Goal: Task Accomplishment & Management: Manage account settings

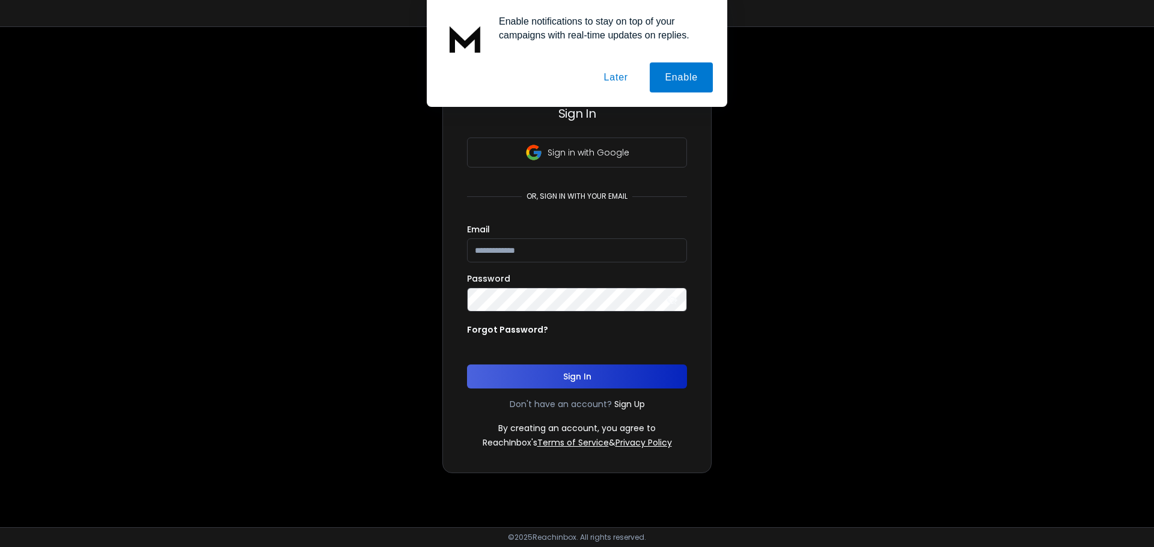
click at [519, 251] on input "email" at bounding box center [577, 251] width 220 height 24
paste input "**********"
drag, startPoint x: 572, startPoint y: 249, endPoint x: 703, endPoint y: 266, distance: 132.0
click at [702, 266] on div "**********" at bounding box center [576, 277] width 269 height 393
type input "**********"
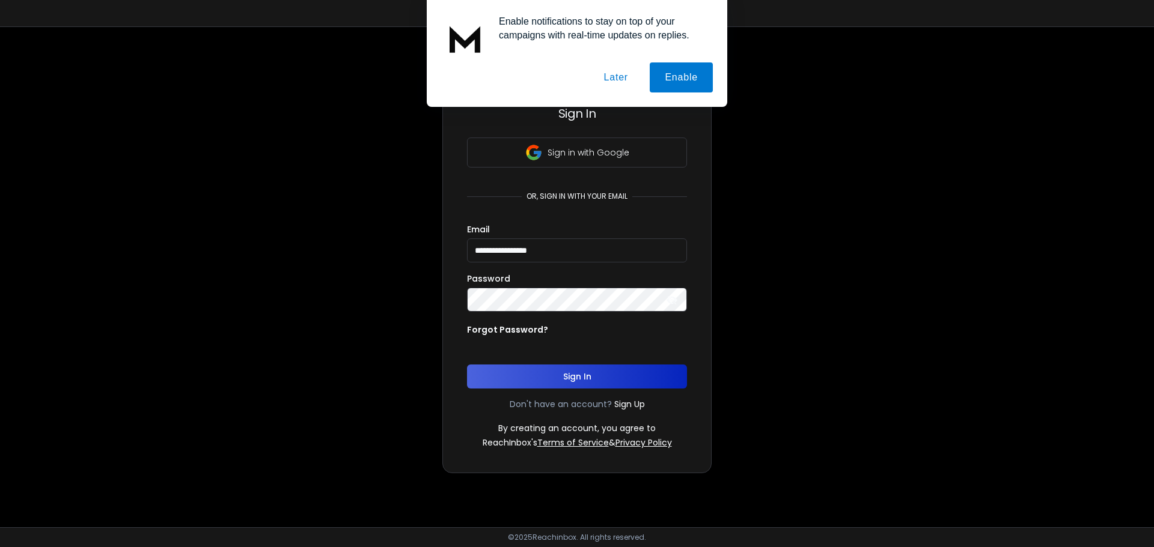
drag, startPoint x: 568, startPoint y: 404, endPoint x: 549, endPoint y: 397, distance: 20.0
click at [562, 401] on p "Don't have an account?" at bounding box center [561, 404] width 102 height 12
click at [492, 395] on div "**********" at bounding box center [577, 293] width 220 height 311
click at [497, 386] on button "Sign In" at bounding box center [577, 377] width 220 height 24
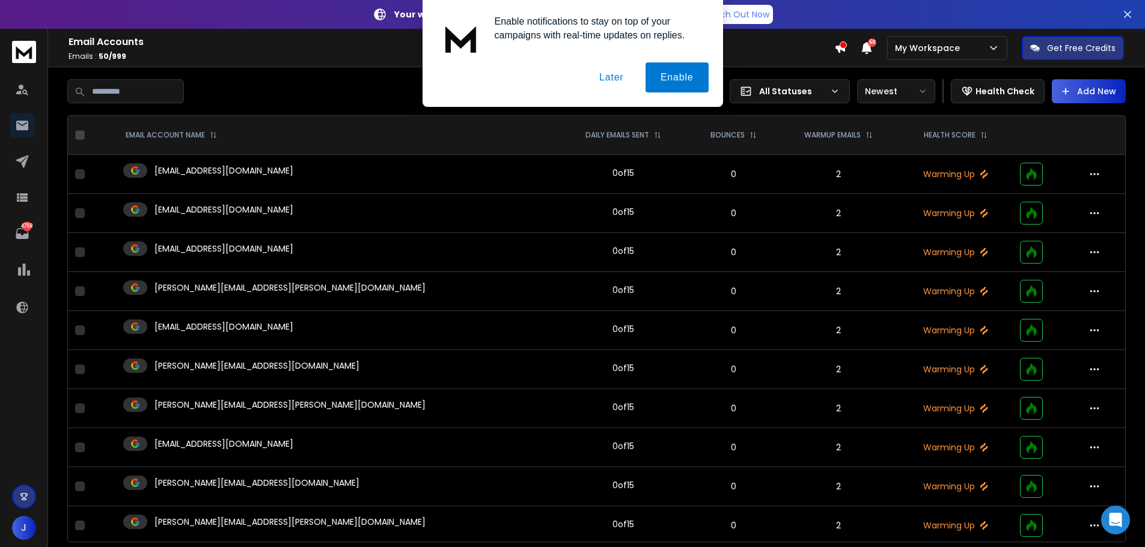
click at [621, 79] on button "Later" at bounding box center [611, 77] width 54 height 30
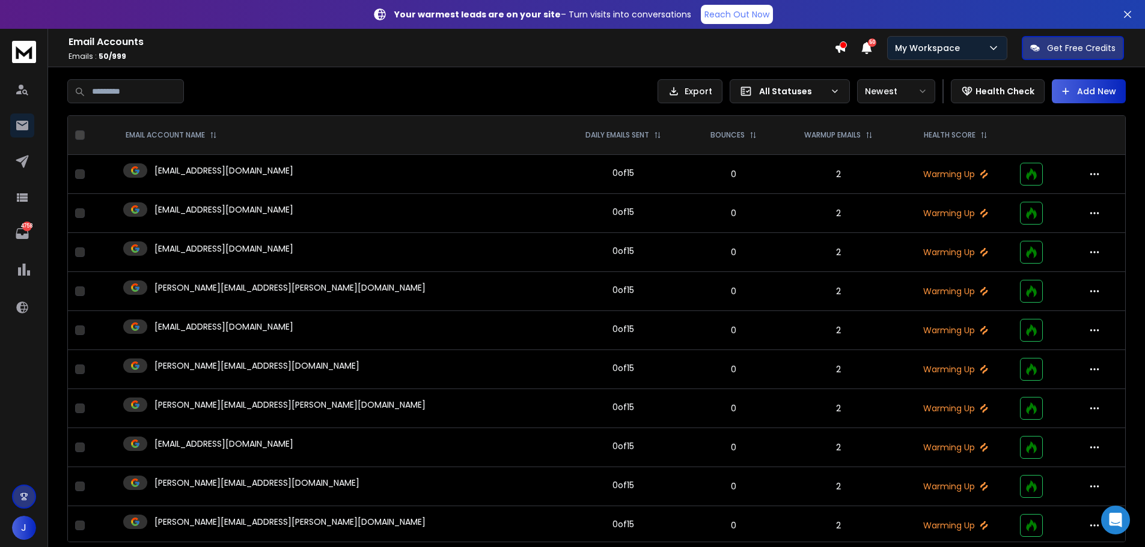
click at [969, 40] on button "My Workspace" at bounding box center [947, 48] width 120 height 24
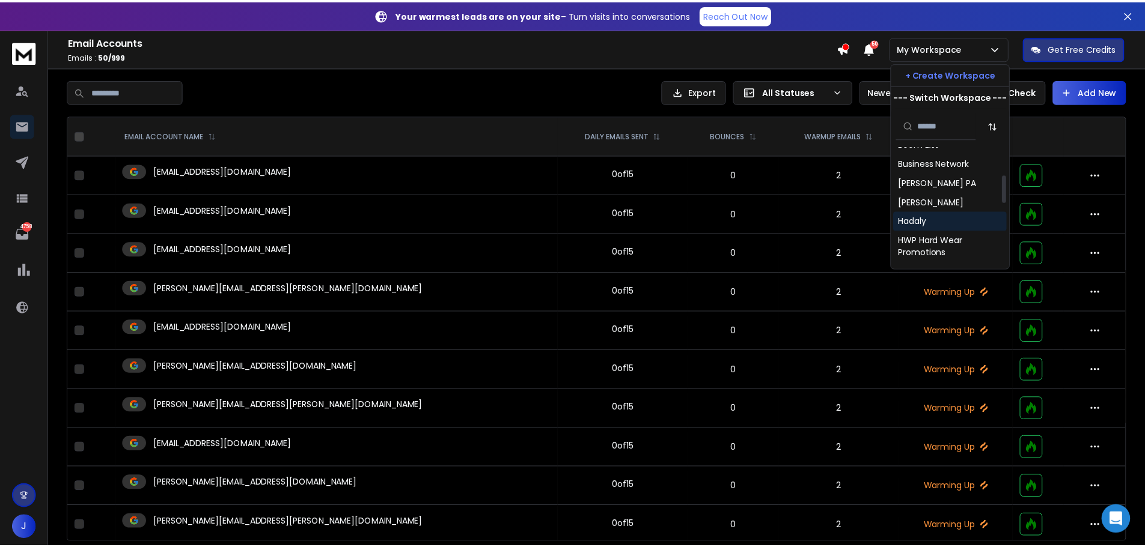
scroll to position [180, 0]
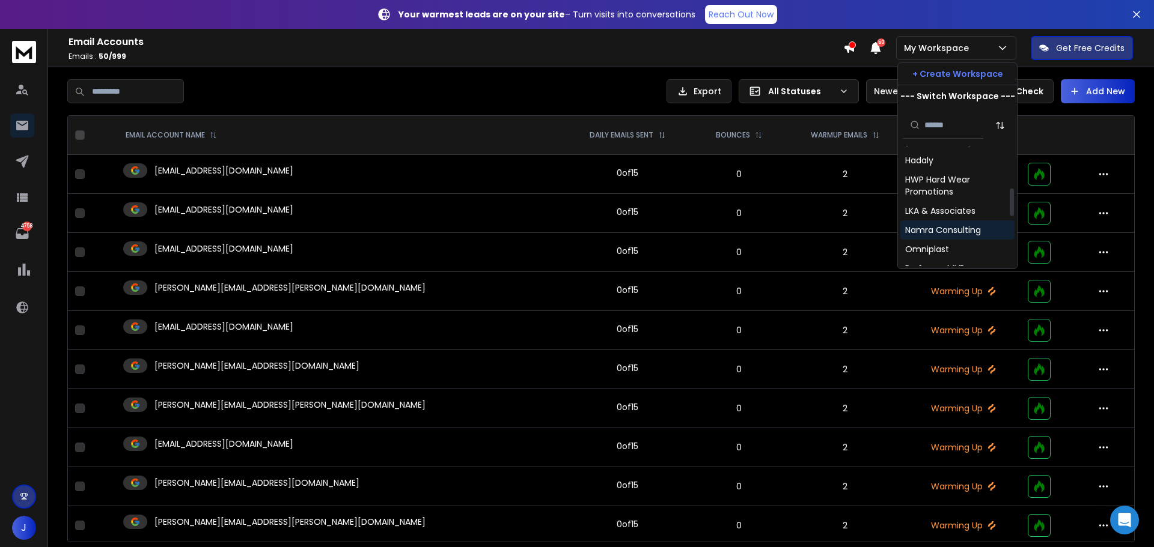
click at [973, 224] on div "Namra Consulting" at bounding box center [943, 230] width 76 height 12
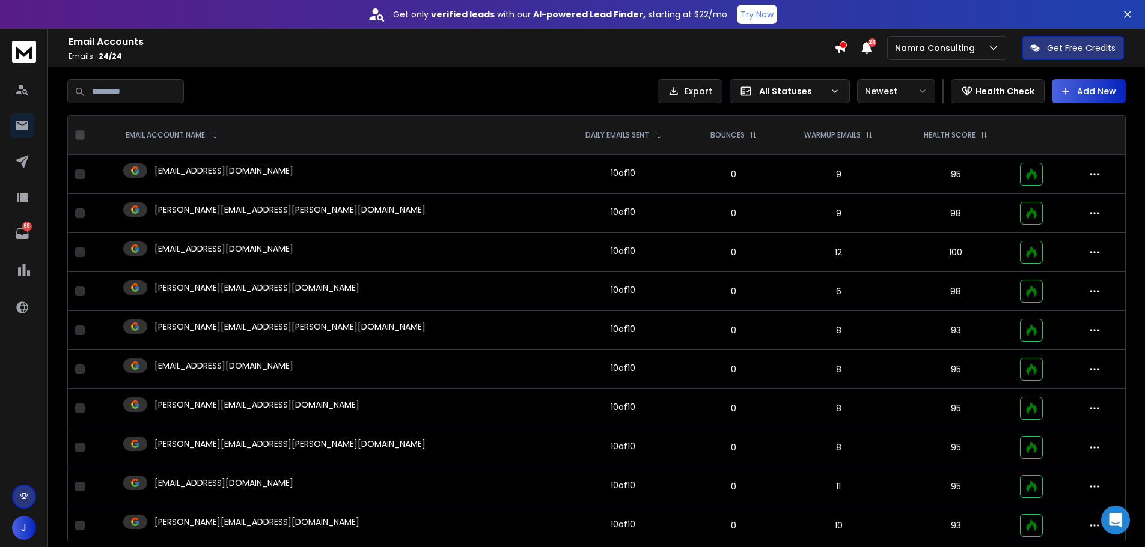
click at [1084, 91] on button "Add New" at bounding box center [1089, 91] width 74 height 24
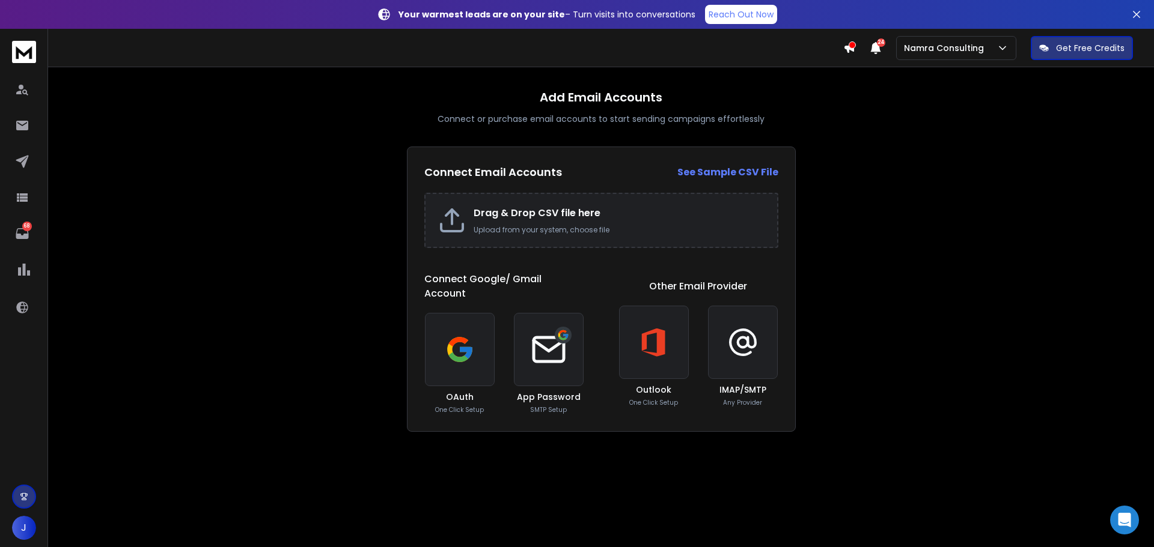
click at [449, 355] on div at bounding box center [460, 349] width 70 height 73
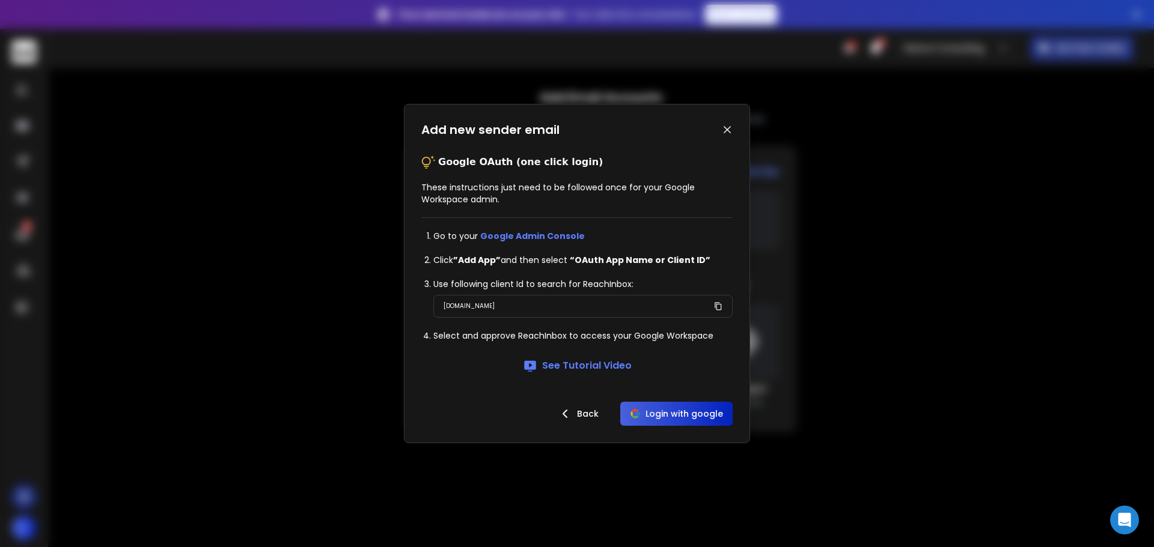
drag, startPoint x: 659, startPoint y: 402, endPoint x: 621, endPoint y: 389, distance: 40.1
click at [659, 402] on button "Login with google" at bounding box center [676, 414] width 112 height 24
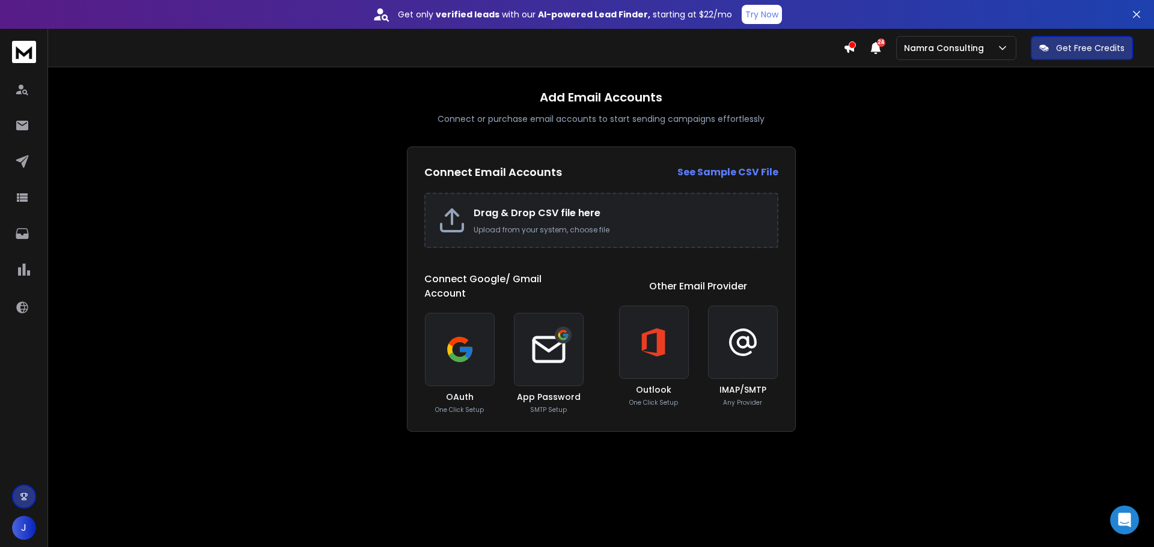
click at [470, 358] on div at bounding box center [460, 349] width 70 height 73
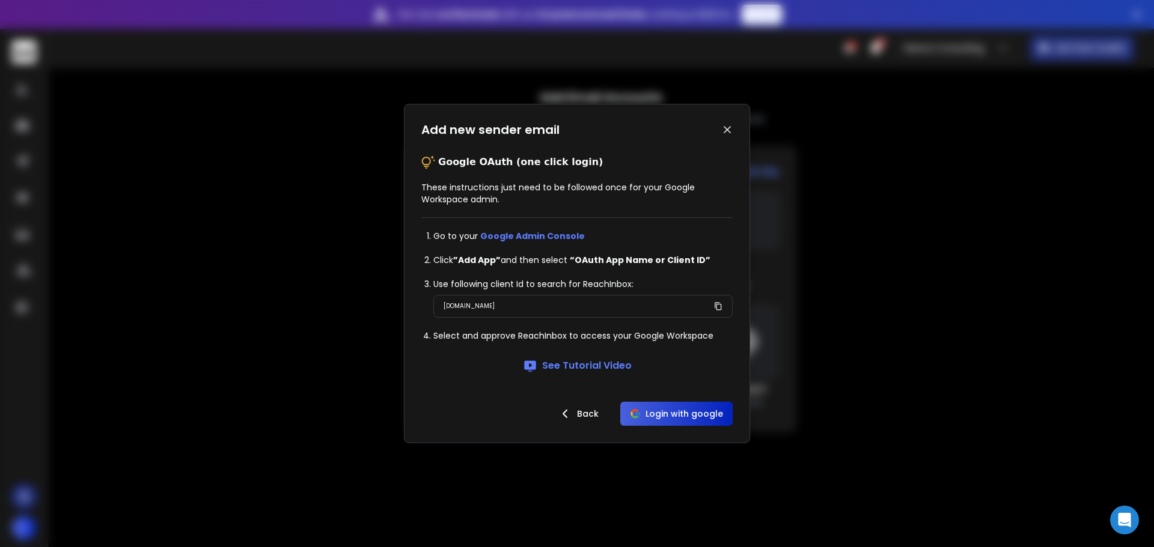
click at [495, 307] on p "[DOMAIN_NAME]" at bounding box center [468, 306] width 51 height 12
click at [717, 311] on div "[DOMAIN_NAME]" at bounding box center [582, 306] width 299 height 23
click at [716, 299] on div "[DOMAIN_NAME]" at bounding box center [582, 306] width 299 height 23
click at [715, 305] on icon at bounding box center [717, 307] width 7 height 8
click at [720, 124] on div "Add new sender email" at bounding box center [576, 129] width 311 height 17
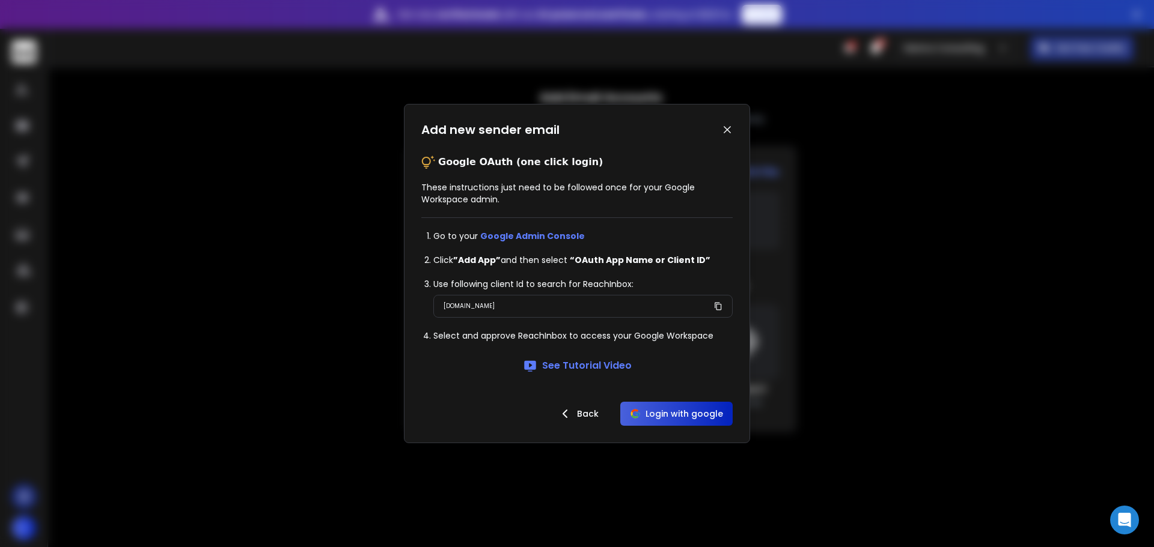
click at [723, 129] on icon at bounding box center [727, 129] width 11 height 11
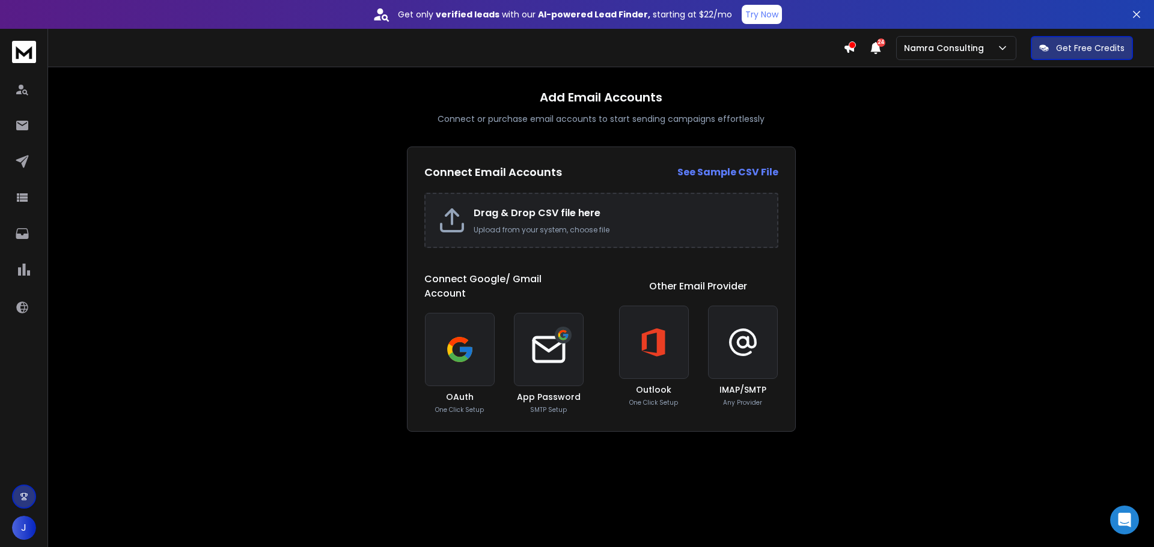
click at [472, 349] on icon at bounding box center [460, 350] width 30 height 36
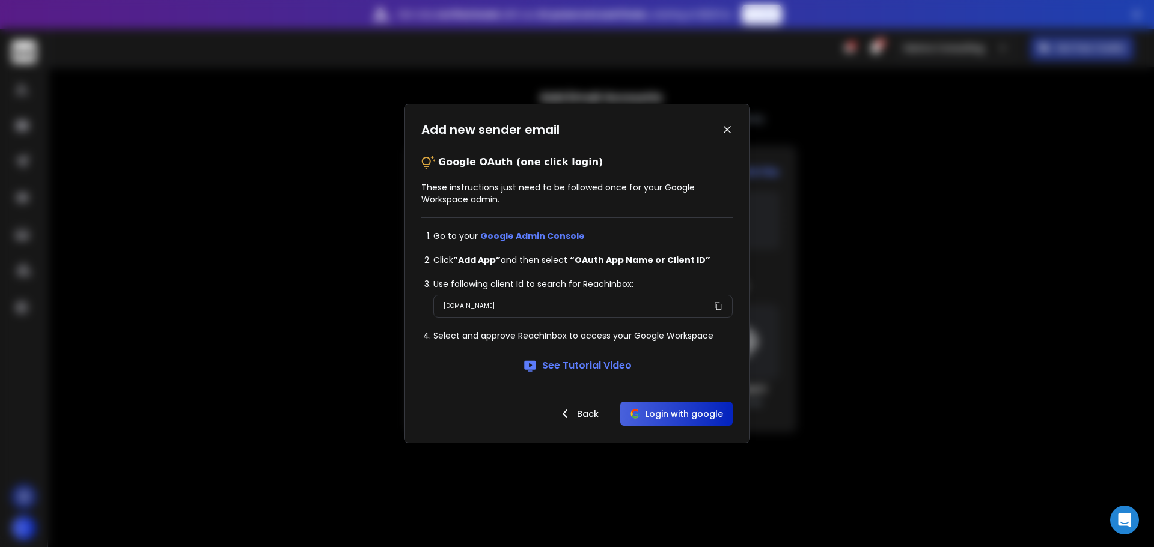
click at [659, 410] on button "Login with google" at bounding box center [676, 414] width 112 height 24
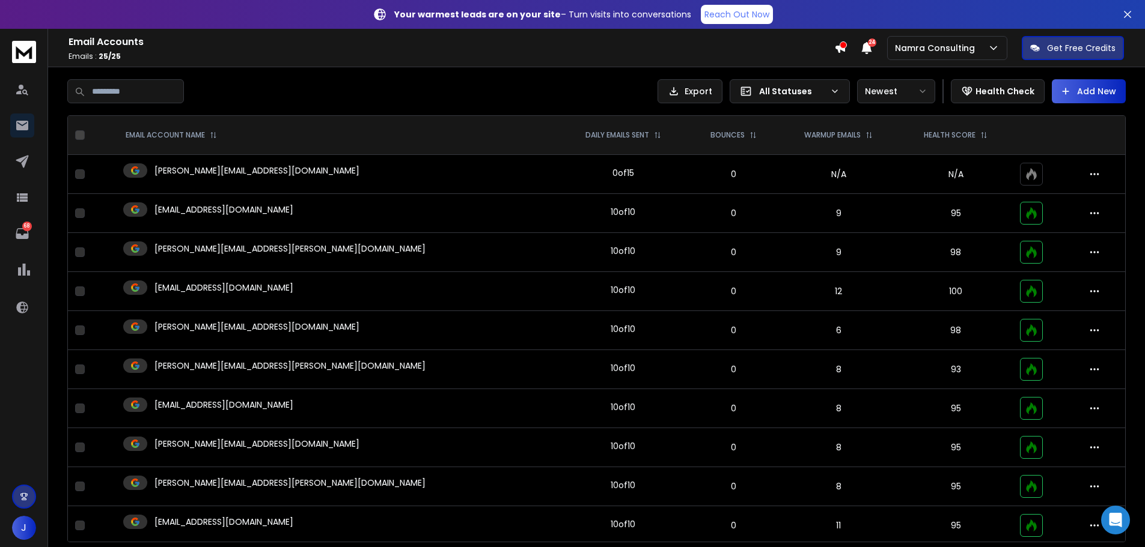
click at [411, 169] on div "[PERSON_NAME][EMAIL_ADDRESS][DOMAIN_NAME]" at bounding box center [336, 170] width 427 height 14
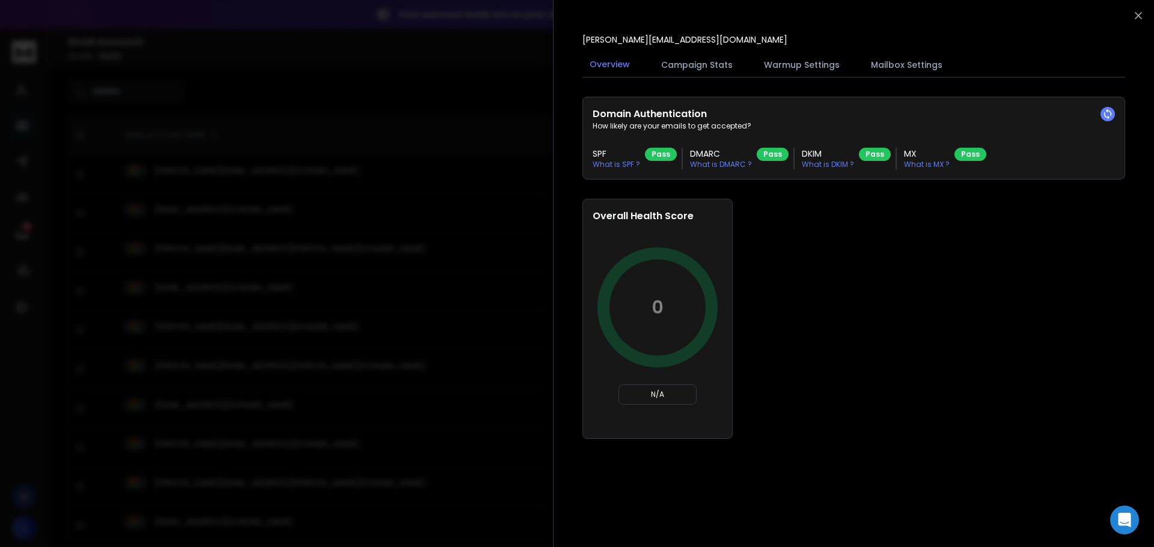
click at [691, 65] on button "Campaign Stats" at bounding box center [697, 65] width 86 height 26
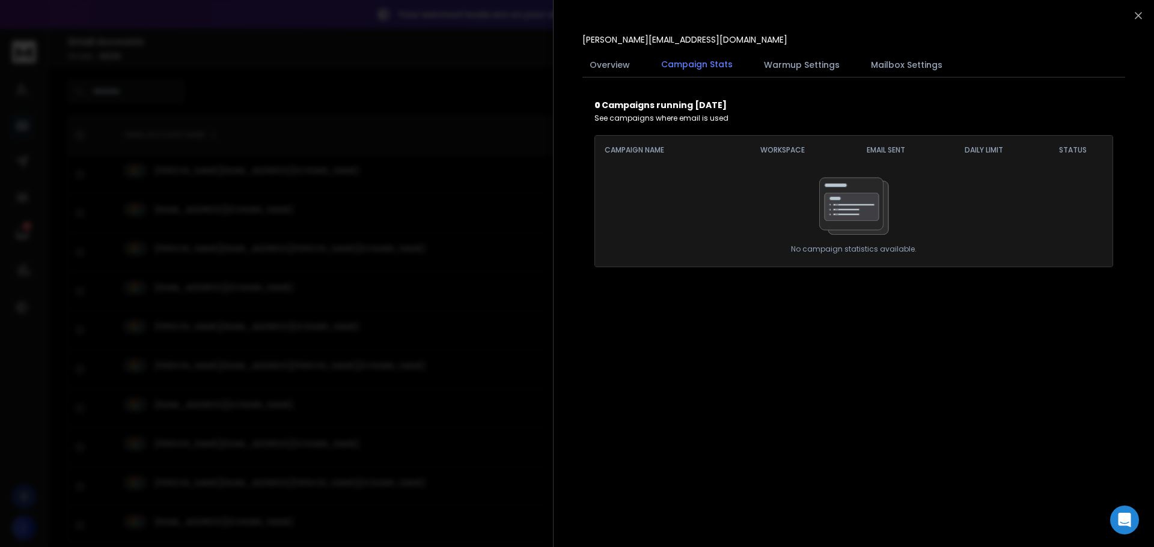
click at [794, 67] on button "Warmup Settings" at bounding box center [802, 65] width 90 height 26
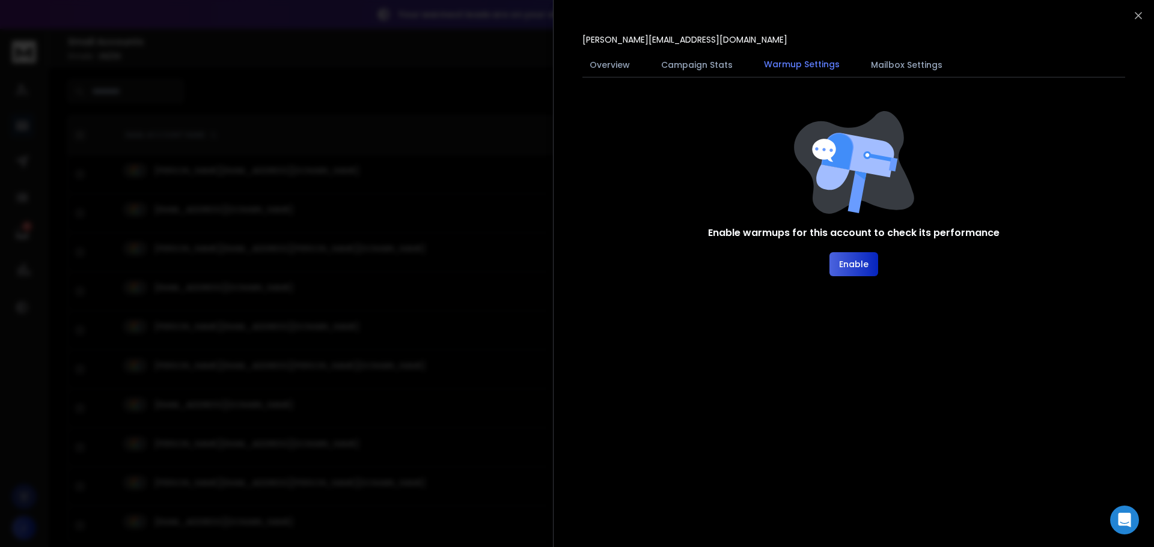
click at [848, 276] on button "Enable" at bounding box center [853, 264] width 49 height 24
click at [850, 260] on button "Enable" at bounding box center [853, 264] width 49 height 24
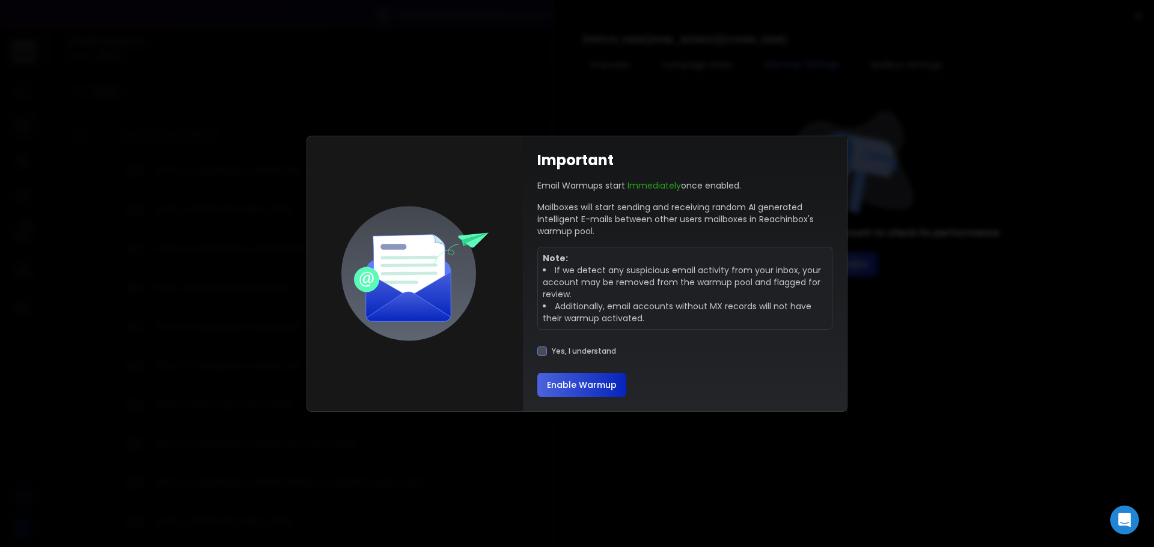
click at [536, 350] on div "Important Email Warmups start Immediately once enabled. Mailboxes will start se…" at bounding box center [685, 273] width 324 height 275
click at [573, 384] on button "Enable Warmup" at bounding box center [581, 385] width 89 height 24
click at [543, 348] on button "Yes, I understand" at bounding box center [542, 352] width 10 height 10
click at [561, 383] on button "Enable Warmup" at bounding box center [581, 385] width 89 height 24
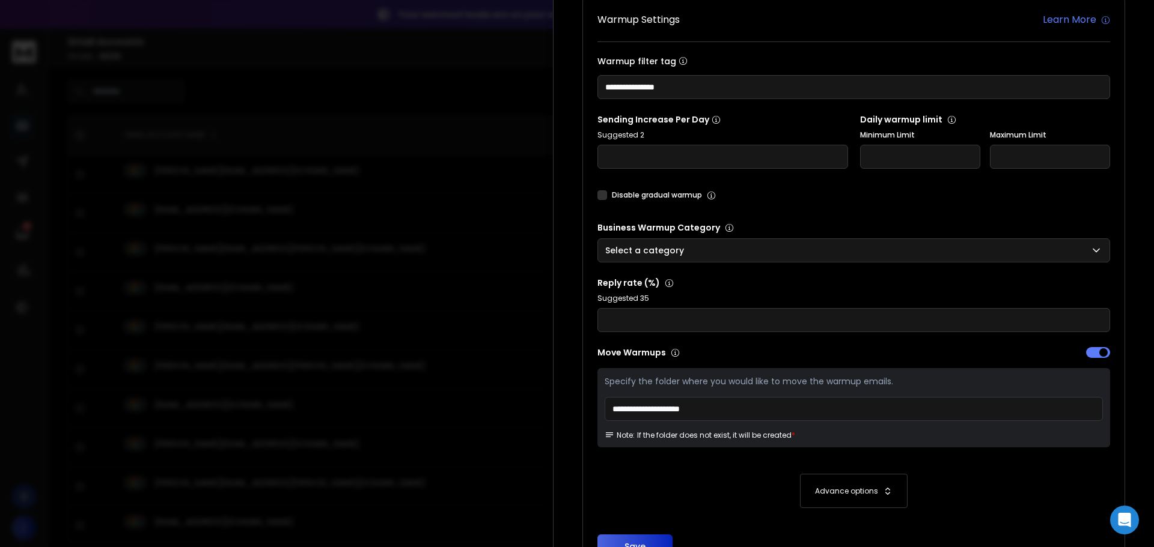
click at [474, 193] on div at bounding box center [577, 273] width 1154 height 547
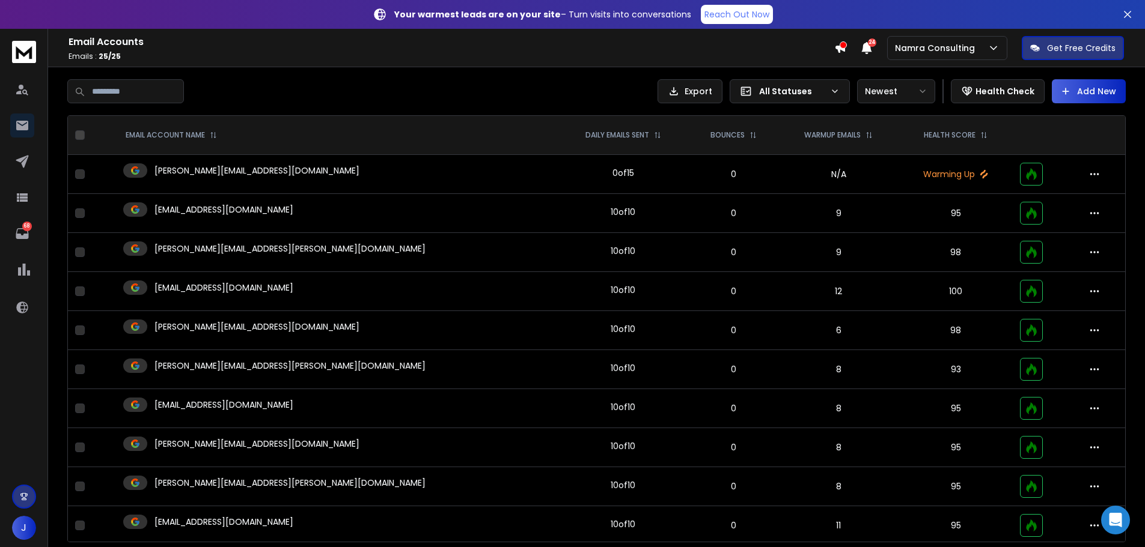
click at [364, 210] on div "[EMAIL_ADDRESS][DOMAIN_NAME]" at bounding box center [336, 210] width 427 height 14
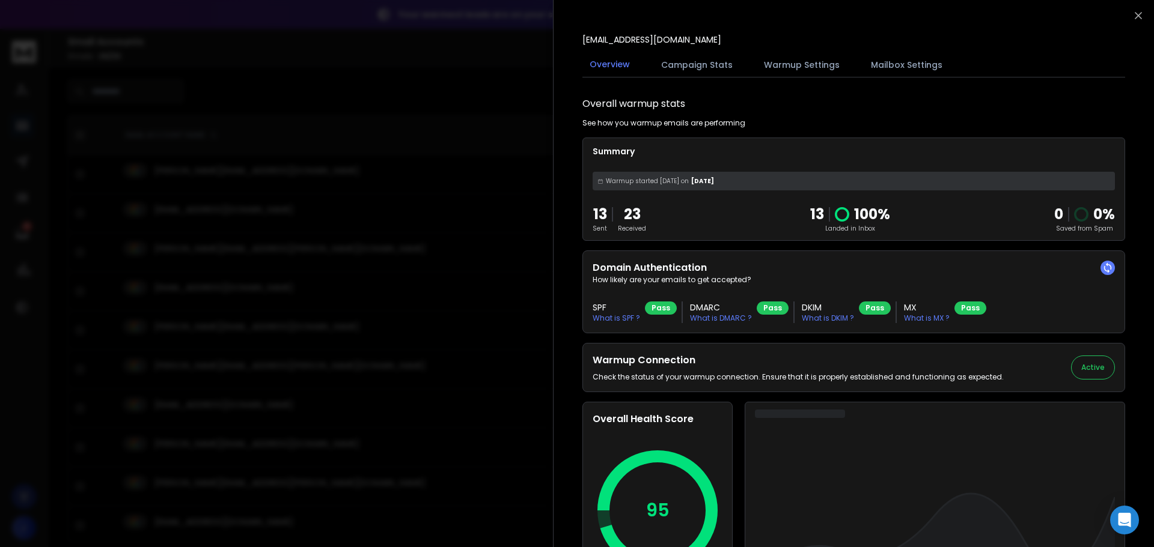
click at [797, 55] on button "Warmup Settings" at bounding box center [802, 65] width 90 height 26
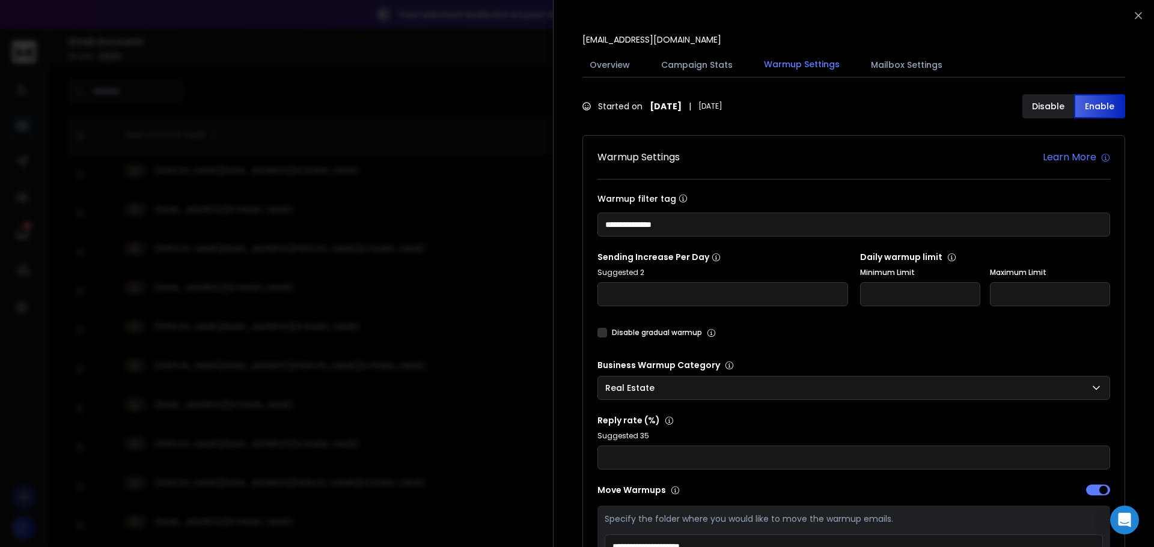
click at [297, 216] on div at bounding box center [577, 273] width 1154 height 547
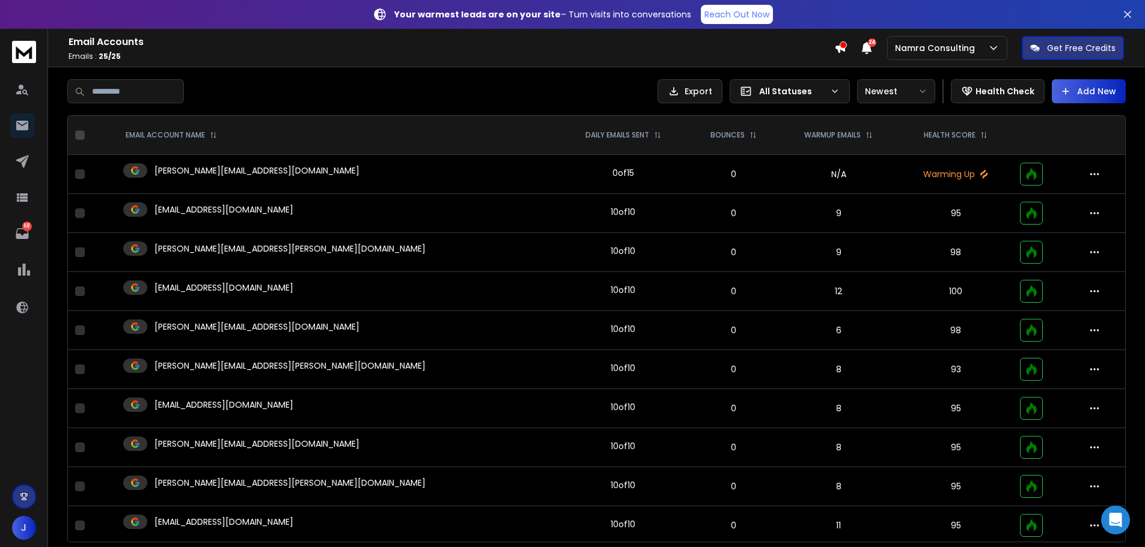
click at [299, 314] on td "[PERSON_NAME][EMAIL_ADDRESS][DOMAIN_NAME]" at bounding box center [337, 330] width 442 height 39
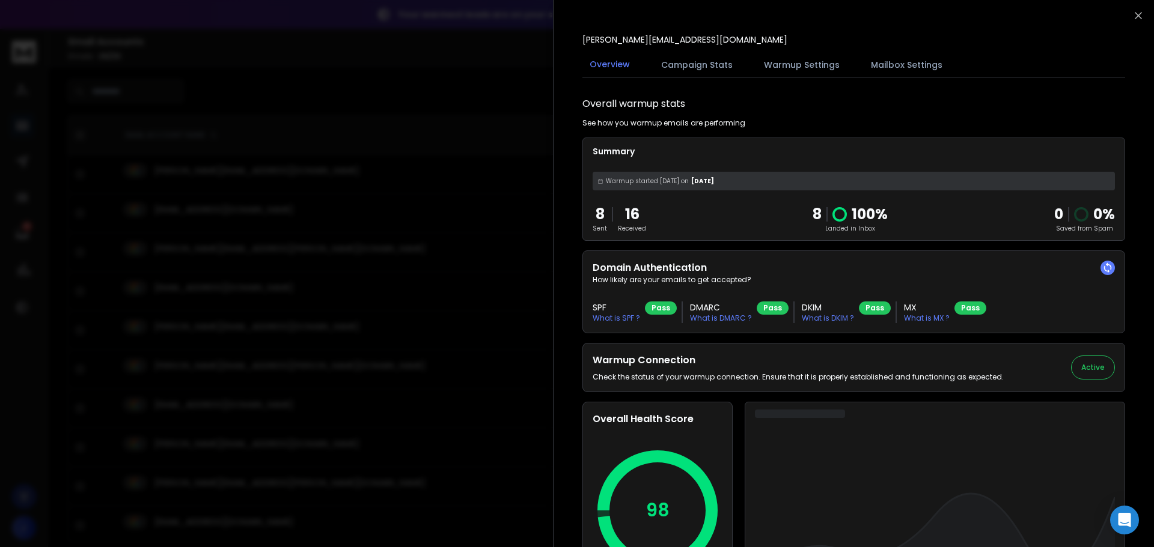
click at [788, 64] on button "Warmup Settings" at bounding box center [802, 65] width 90 height 26
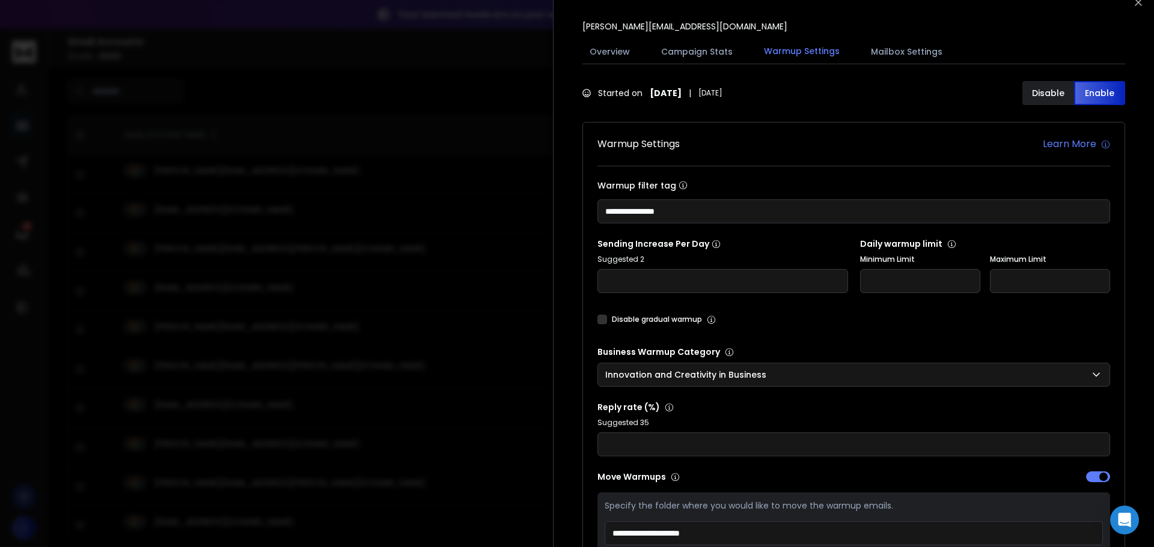
scroll to position [0, 0]
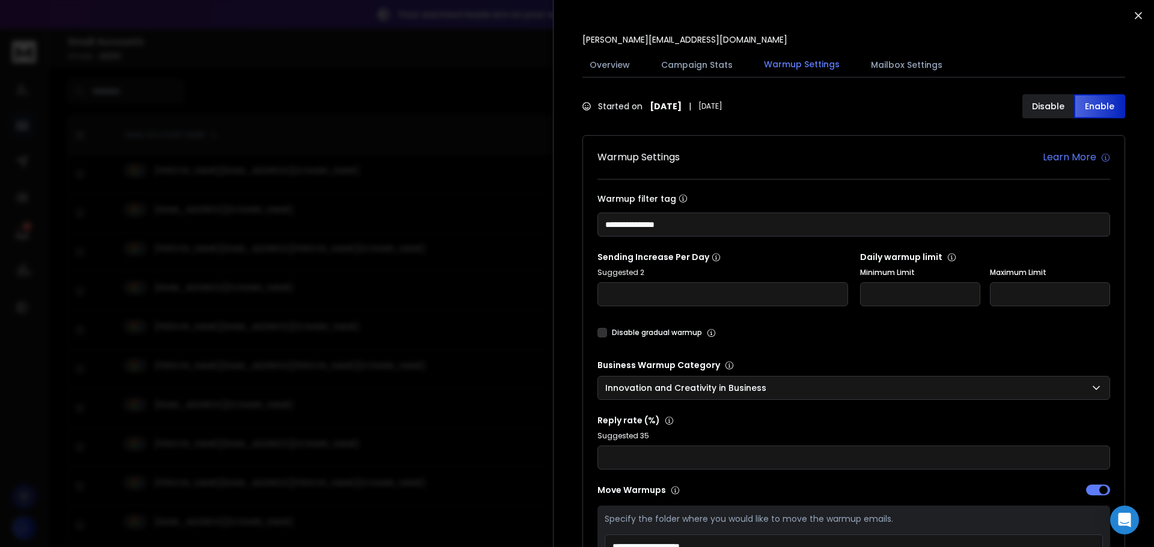
click at [1132, 18] on icon "button" at bounding box center [1138, 16] width 12 height 12
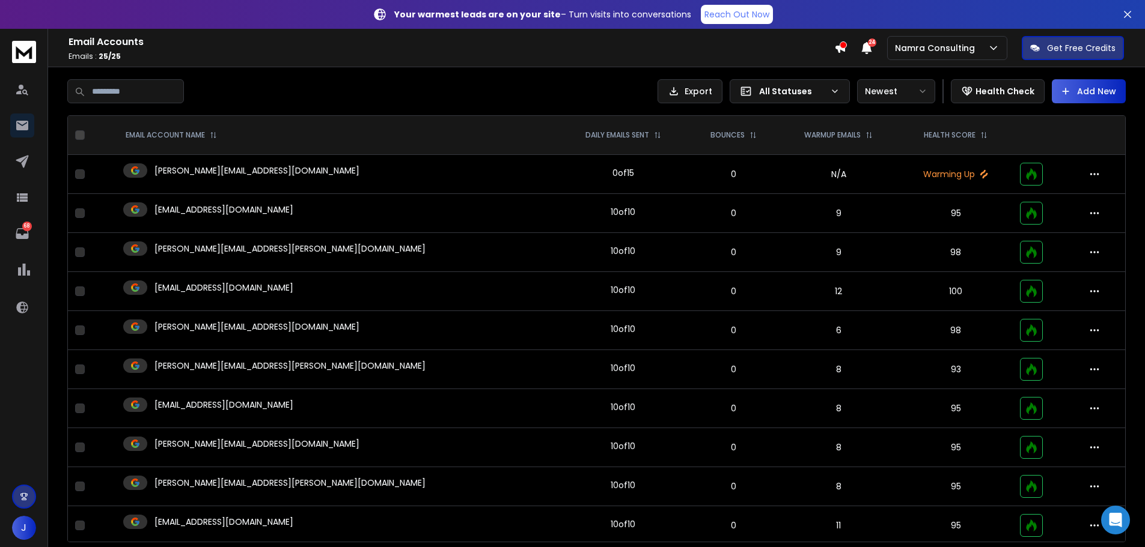
click at [1071, 93] on button "Add New" at bounding box center [1089, 91] width 74 height 24
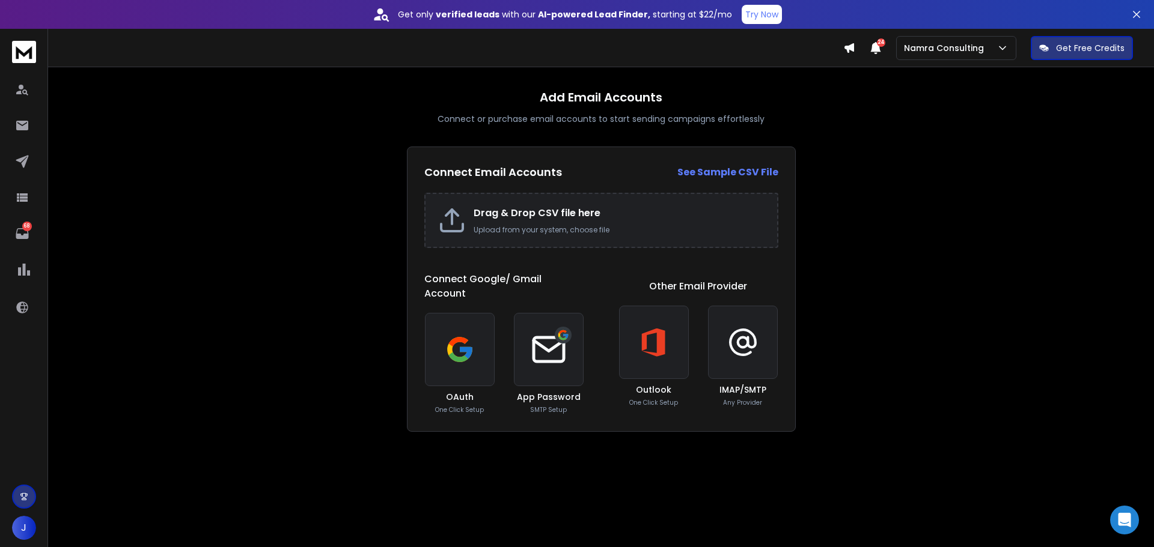
drag, startPoint x: 449, startPoint y: 337, endPoint x: 449, endPoint y: 344, distance: 6.6
click at [449, 344] on icon at bounding box center [460, 350] width 30 height 36
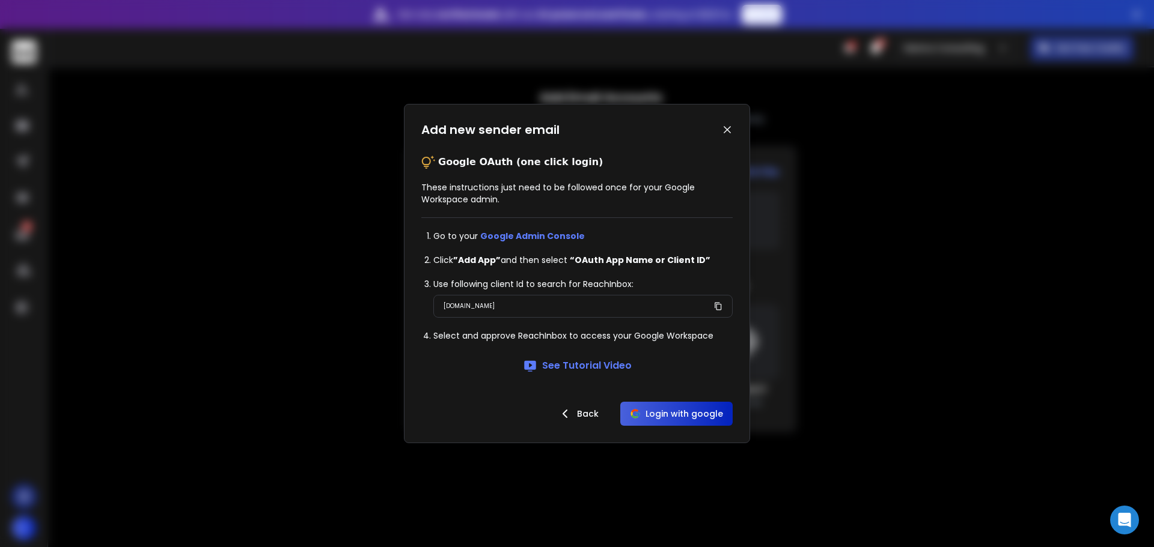
click at [687, 406] on button "Login with google" at bounding box center [676, 414] width 112 height 24
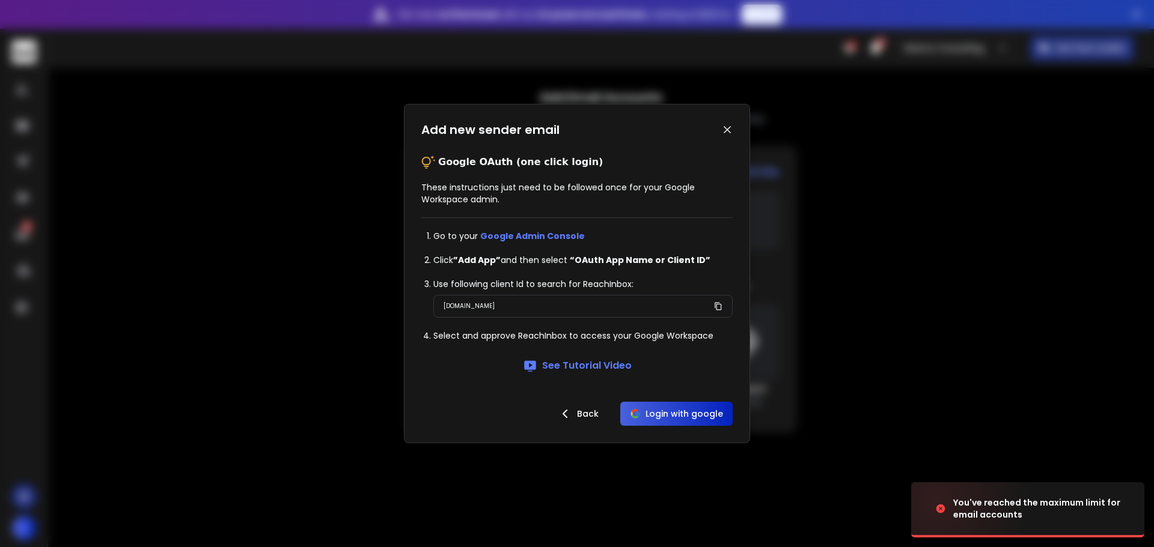
click at [673, 408] on button "Login with google" at bounding box center [676, 414] width 112 height 24
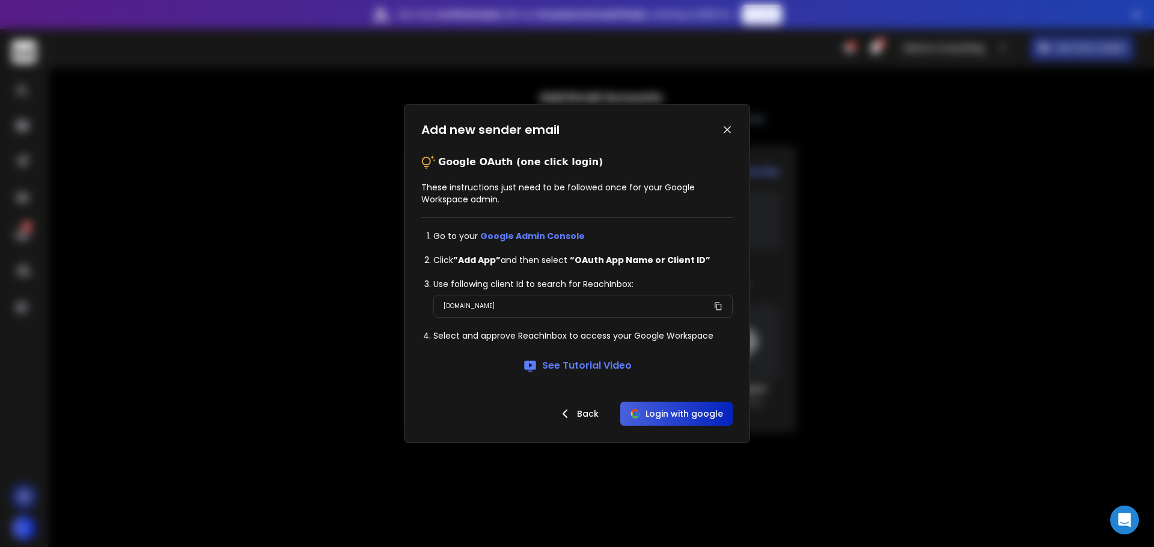
click at [672, 419] on button "Login with google" at bounding box center [676, 414] width 112 height 24
click at [669, 413] on button "Login with google" at bounding box center [676, 414] width 112 height 24
click at [728, 135] on icon at bounding box center [727, 129] width 11 height 11
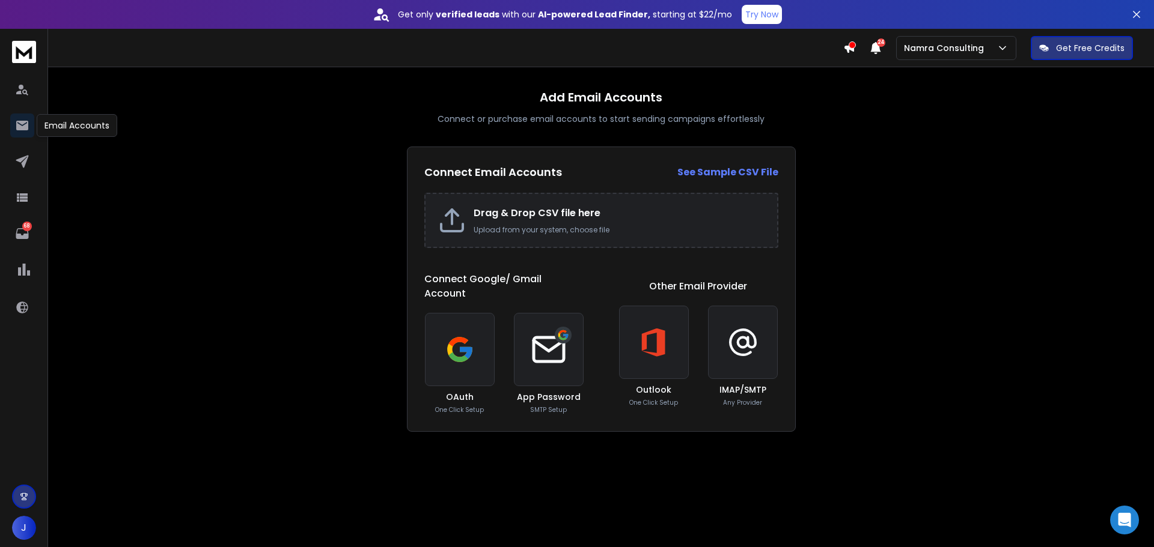
click at [29, 122] on icon at bounding box center [22, 125] width 14 height 14
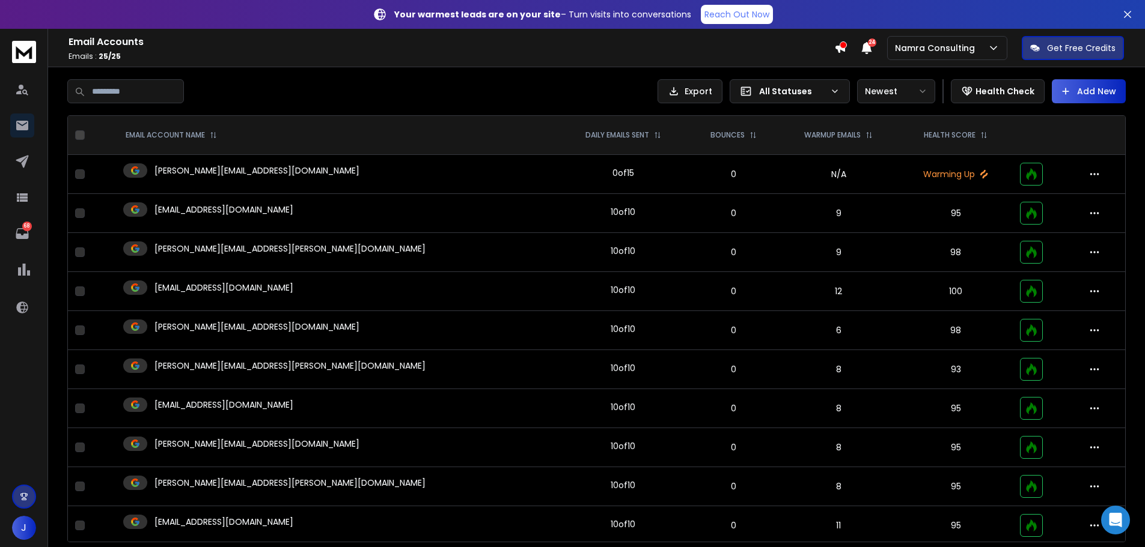
click at [410, 172] on div "[PERSON_NAME][EMAIL_ADDRESS][DOMAIN_NAME]" at bounding box center [336, 170] width 427 height 14
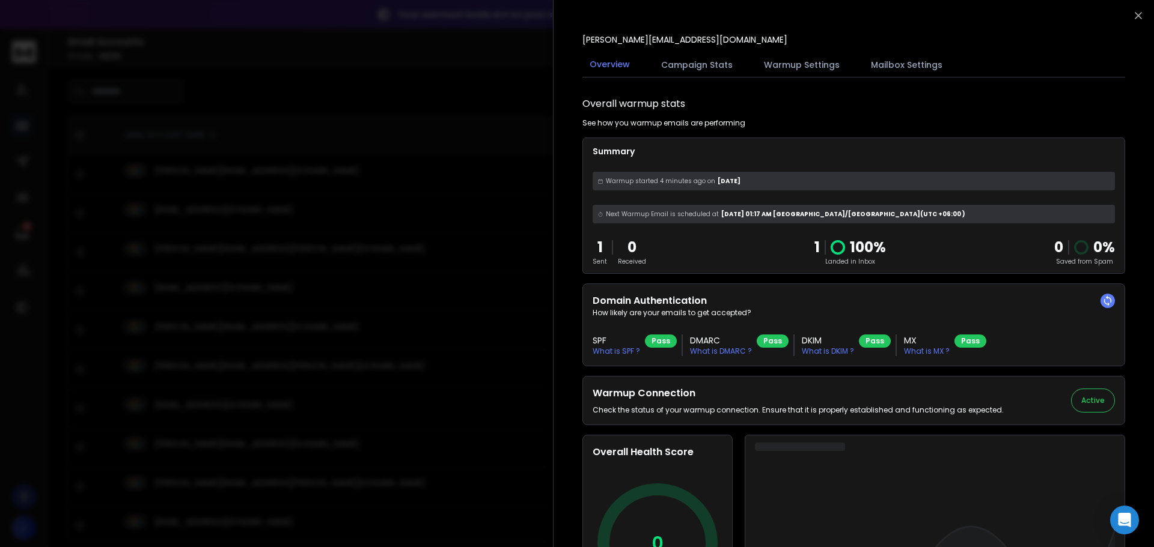
click at [809, 62] on button "Warmup Settings" at bounding box center [802, 65] width 90 height 26
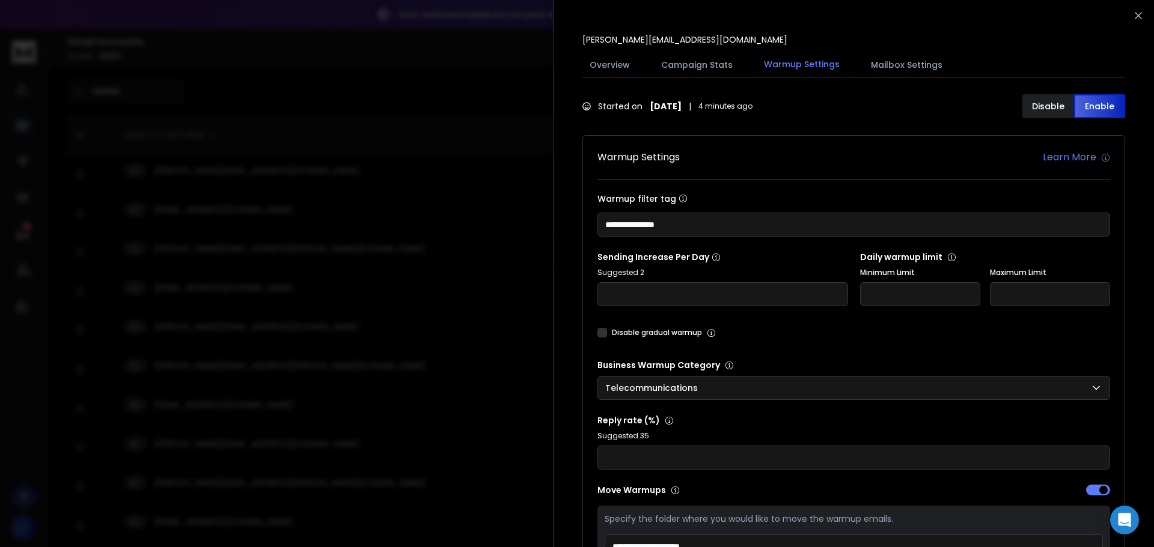
drag, startPoint x: 689, startPoint y: 231, endPoint x: 573, endPoint y: 240, distance: 115.7
click at [573, 240] on div "**********" at bounding box center [853, 372] width 571 height 716
paste input
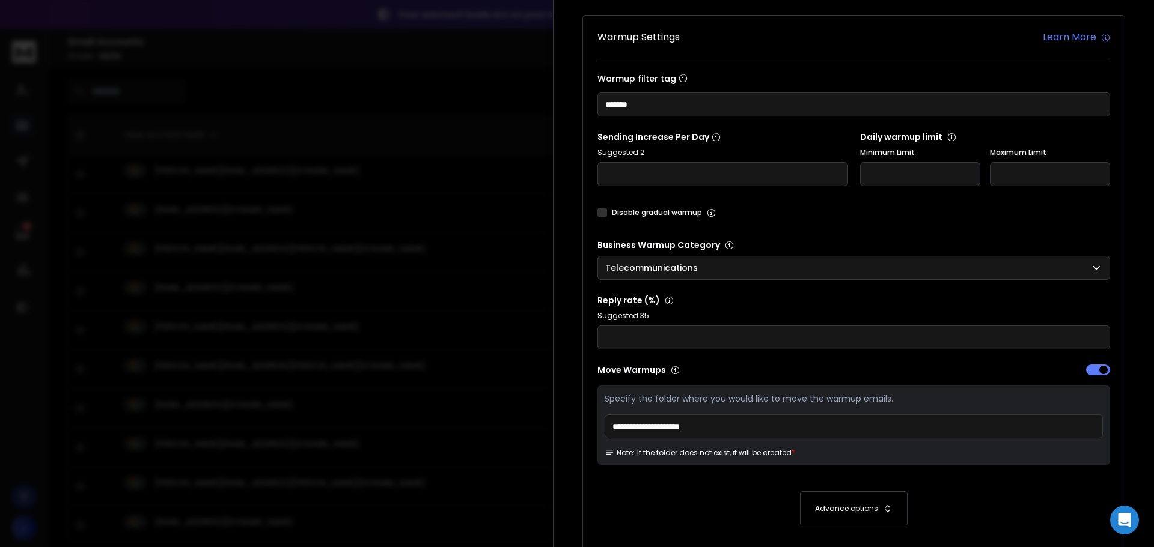
scroll to position [198, 0]
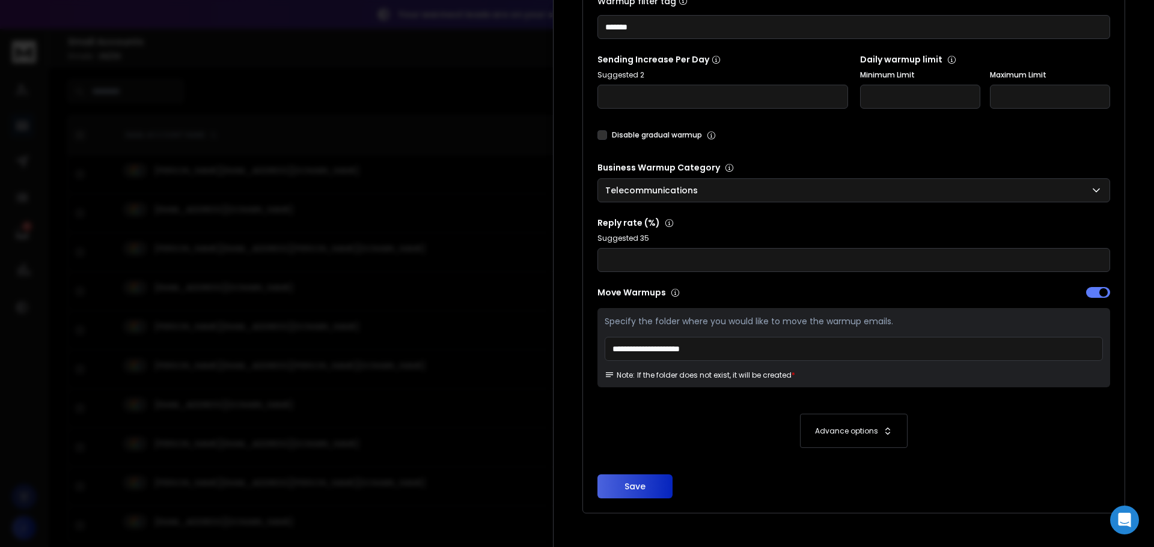
type input "*******"
click at [651, 479] on button "Save" at bounding box center [634, 487] width 75 height 24
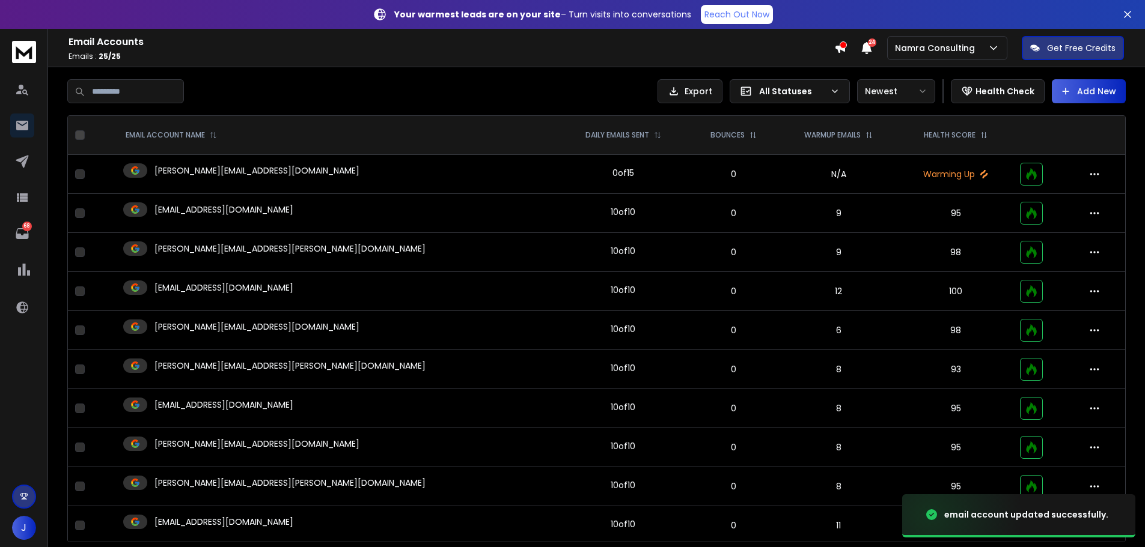
click at [437, 169] on div "[PERSON_NAME][EMAIL_ADDRESS][DOMAIN_NAME]" at bounding box center [336, 170] width 427 height 14
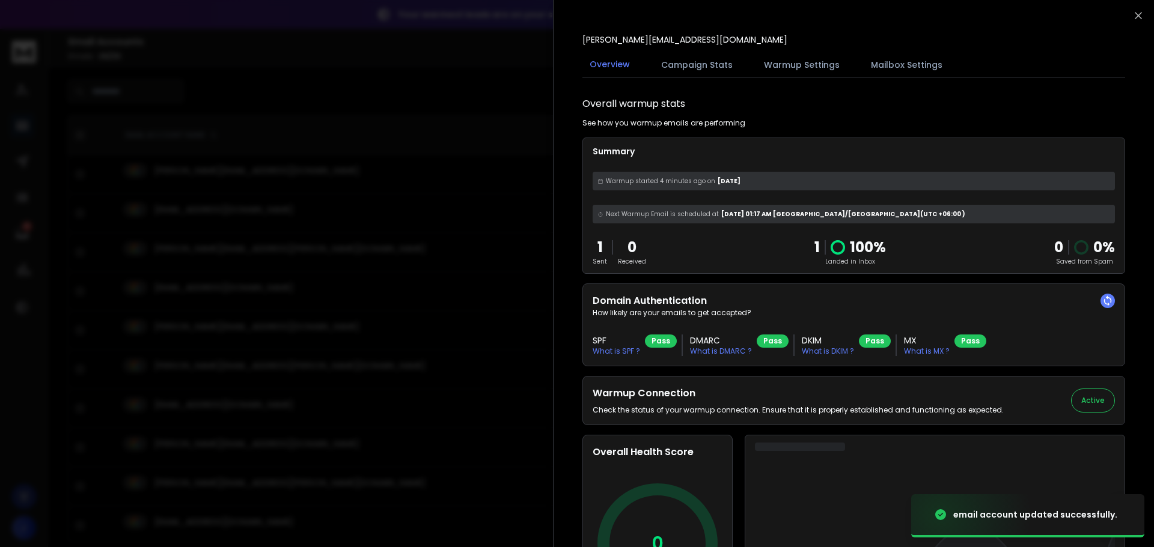
click at [824, 61] on button "Warmup Settings" at bounding box center [802, 65] width 90 height 26
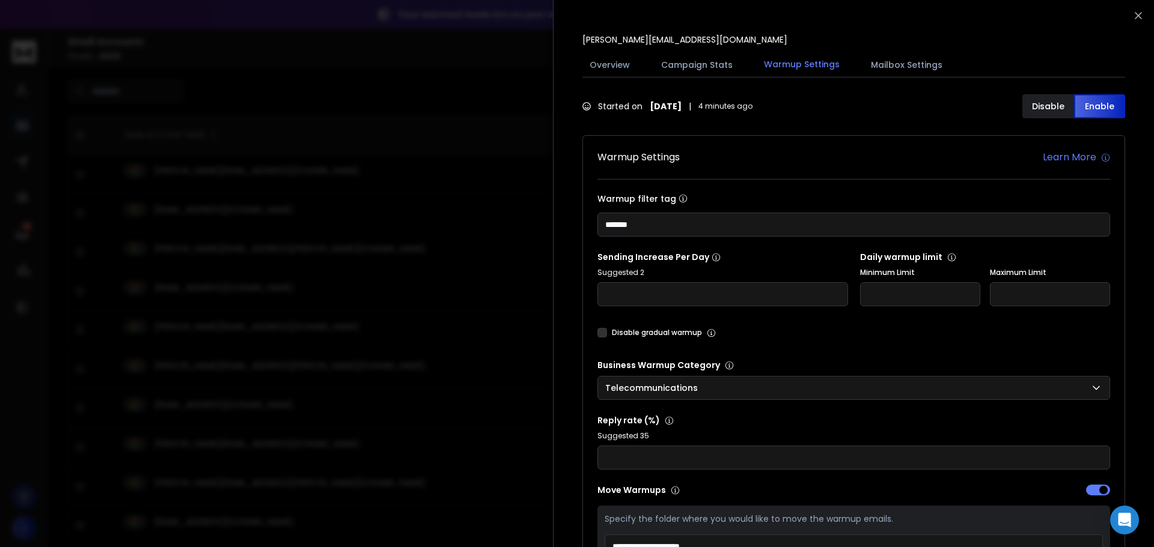
click at [913, 66] on button "Mailbox Settings" at bounding box center [906, 65] width 86 height 26
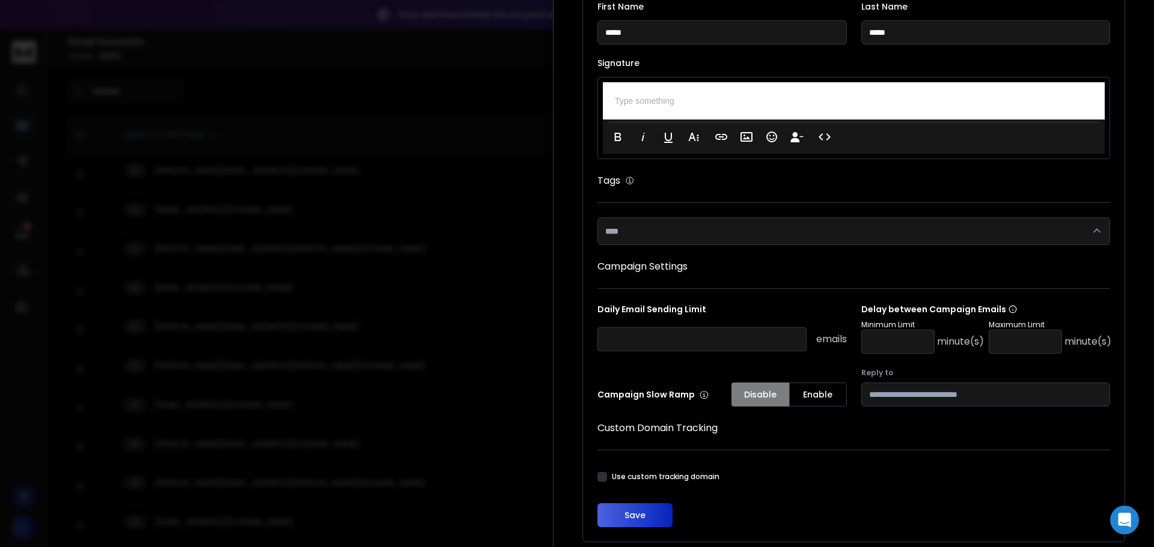
scroll to position [172, 0]
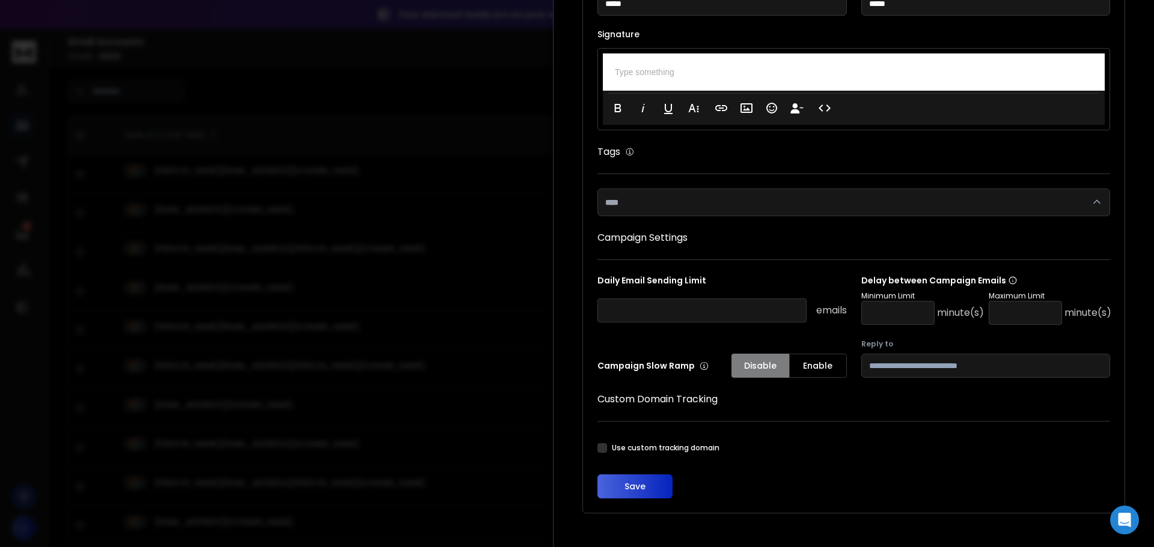
click at [606, 446] on button "Reply to" at bounding box center [602, 448] width 10 height 10
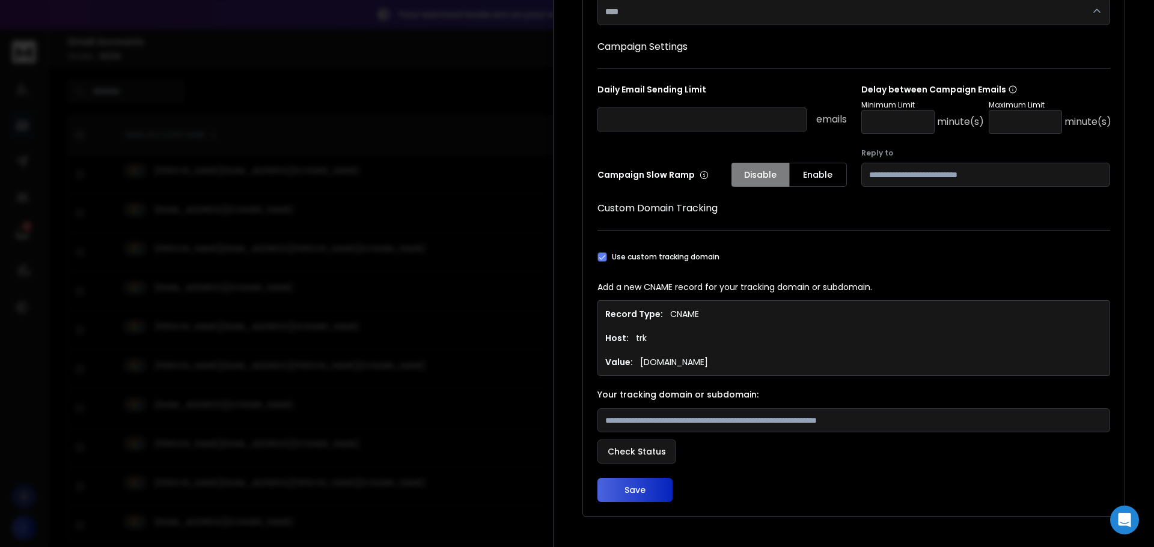
scroll to position [367, 0]
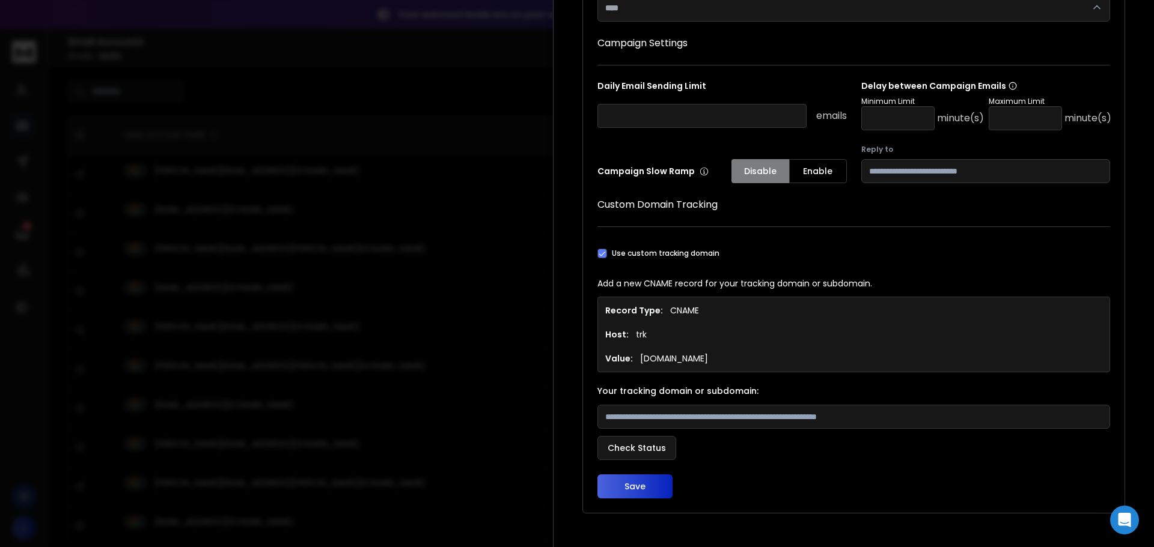
click at [639, 338] on p "trk" at bounding box center [641, 335] width 11 height 12
copy p "trk"
click at [662, 424] on input at bounding box center [853, 417] width 513 height 24
paste input "***"
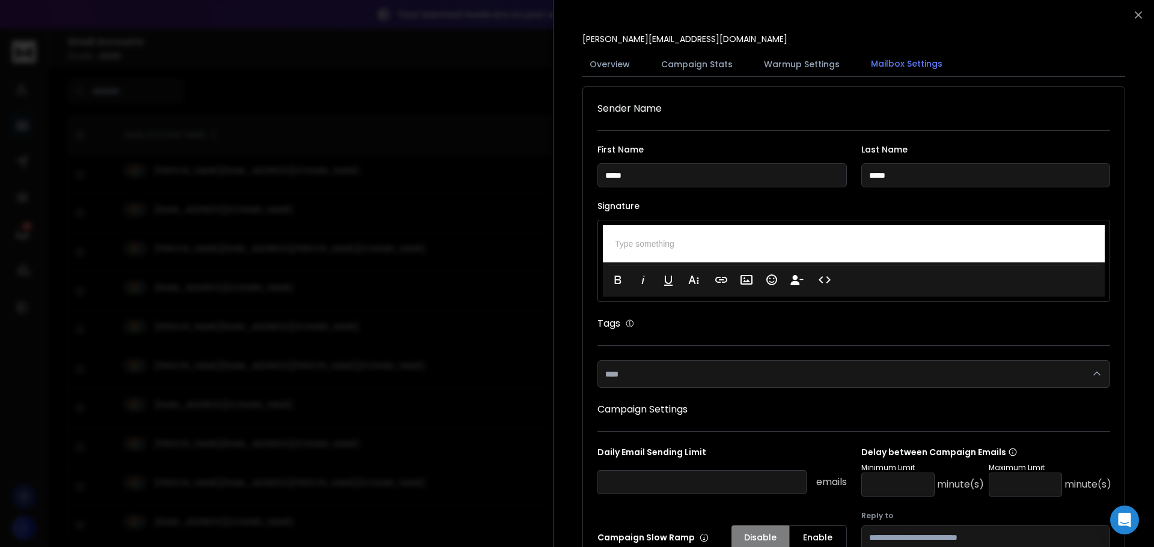
scroll to position [0, 0]
drag, startPoint x: 612, startPoint y: 37, endPoint x: 710, endPoint y: 32, distance: 98.6
click at [710, 32] on div "[PERSON_NAME][EMAIL_ADDRESS][DOMAIN_NAME] Overview Campaign Stats Warmup Settin…" at bounding box center [853, 457] width 571 height 886
copy p "[DOMAIN_NAME]"
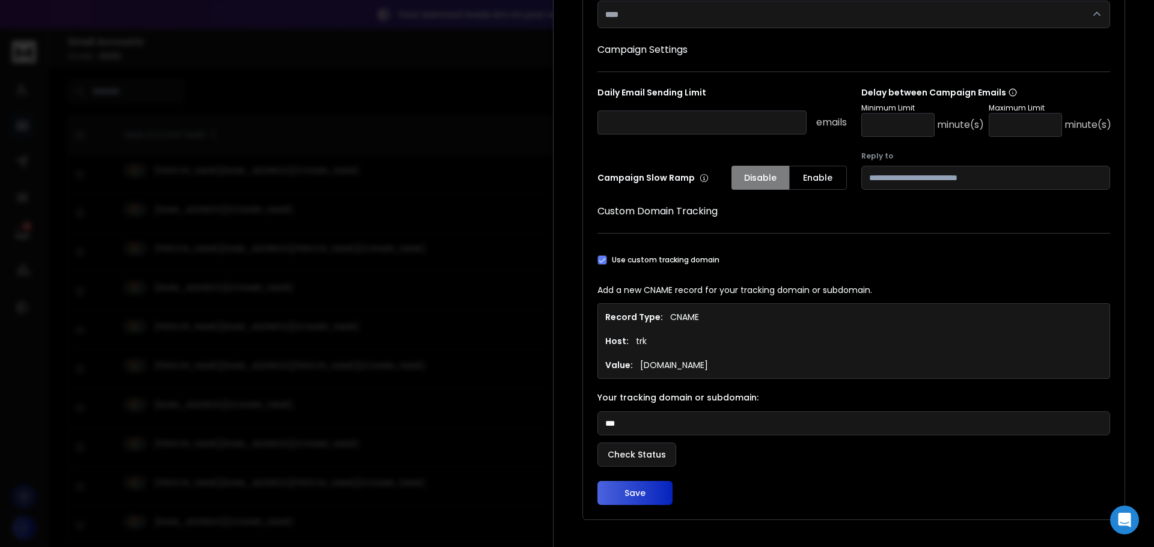
scroll to position [367, 0]
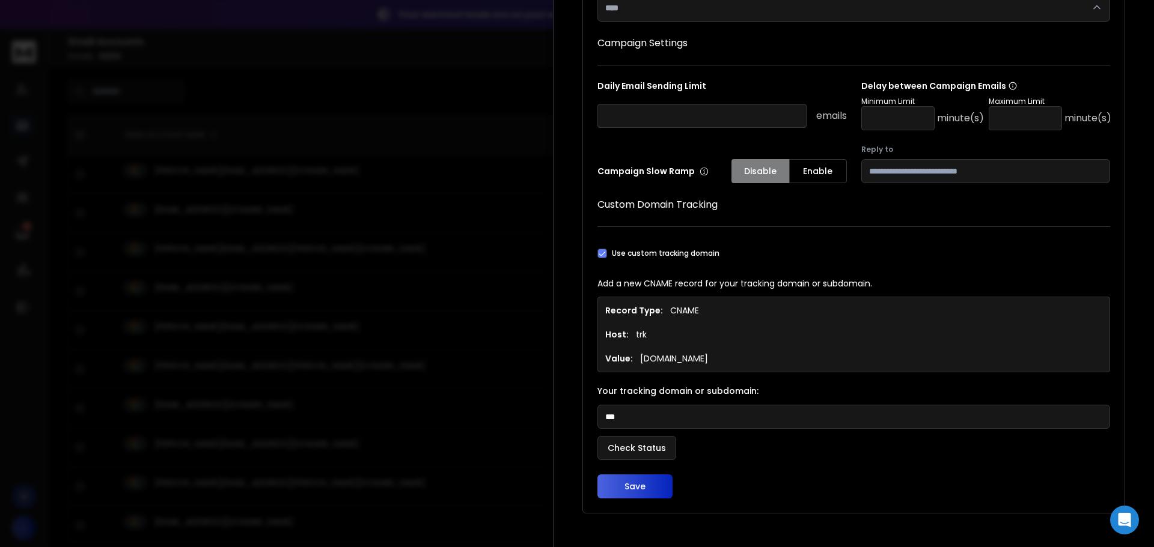
click at [674, 416] on input "***" at bounding box center [853, 417] width 513 height 24
paste input "**********"
type input "**********"
click at [658, 453] on button "Check Status" at bounding box center [636, 448] width 79 height 24
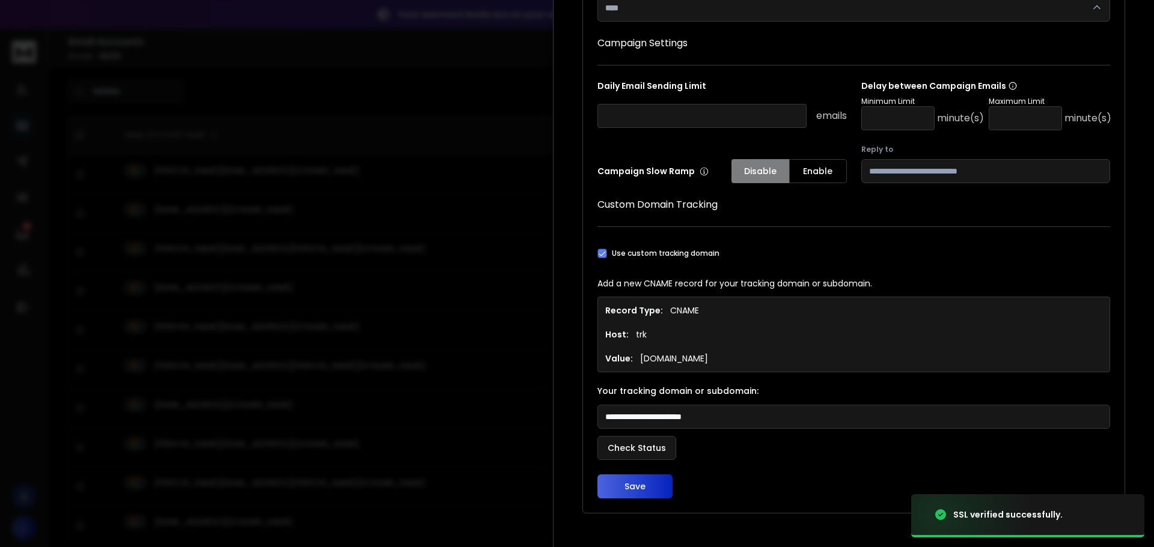
click at [662, 492] on button "Save" at bounding box center [634, 487] width 75 height 24
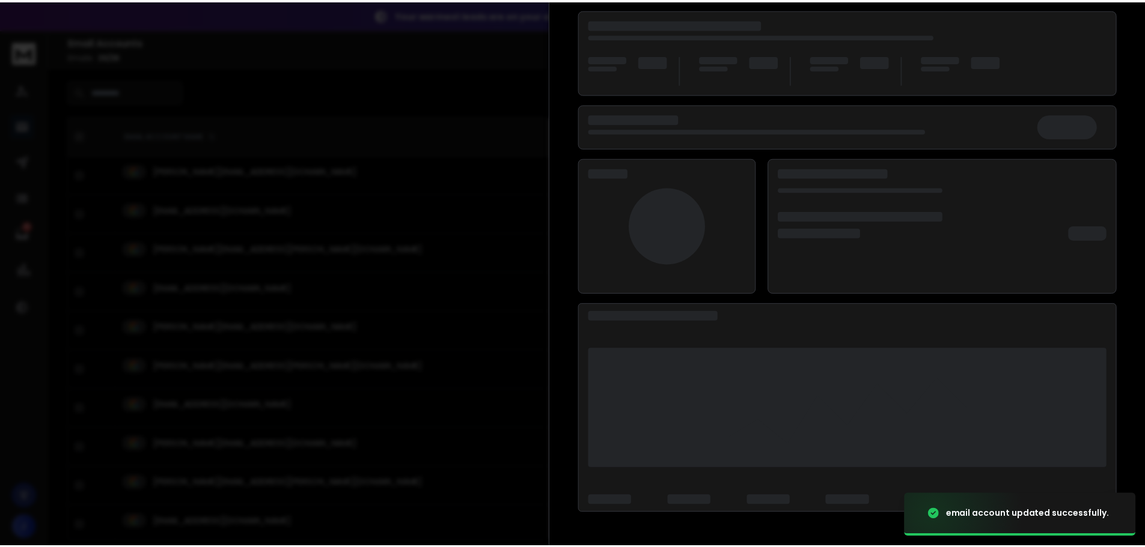
scroll to position [245, 0]
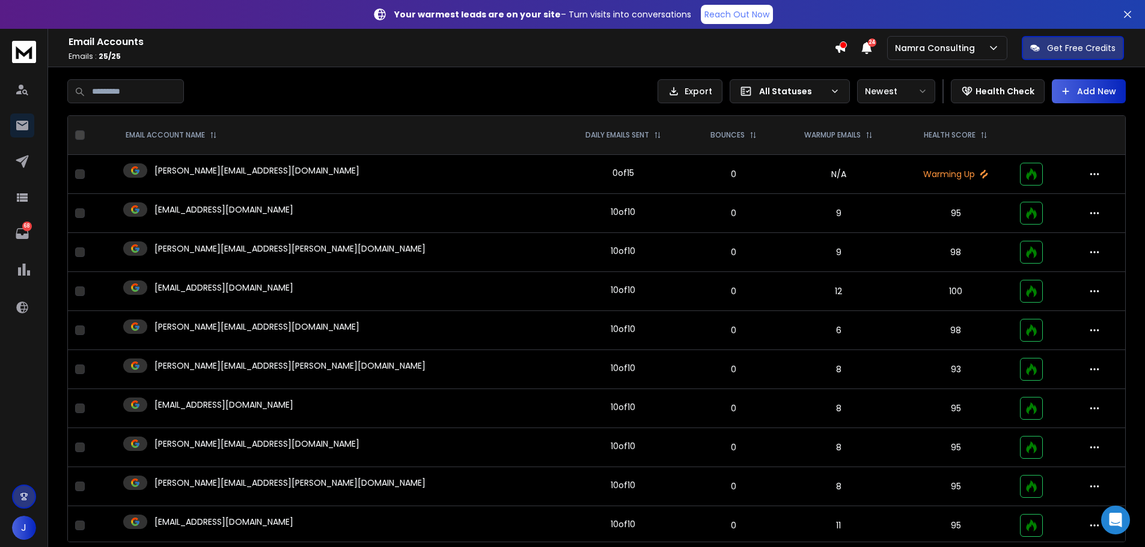
click at [1079, 85] on button "Add New" at bounding box center [1089, 91] width 74 height 24
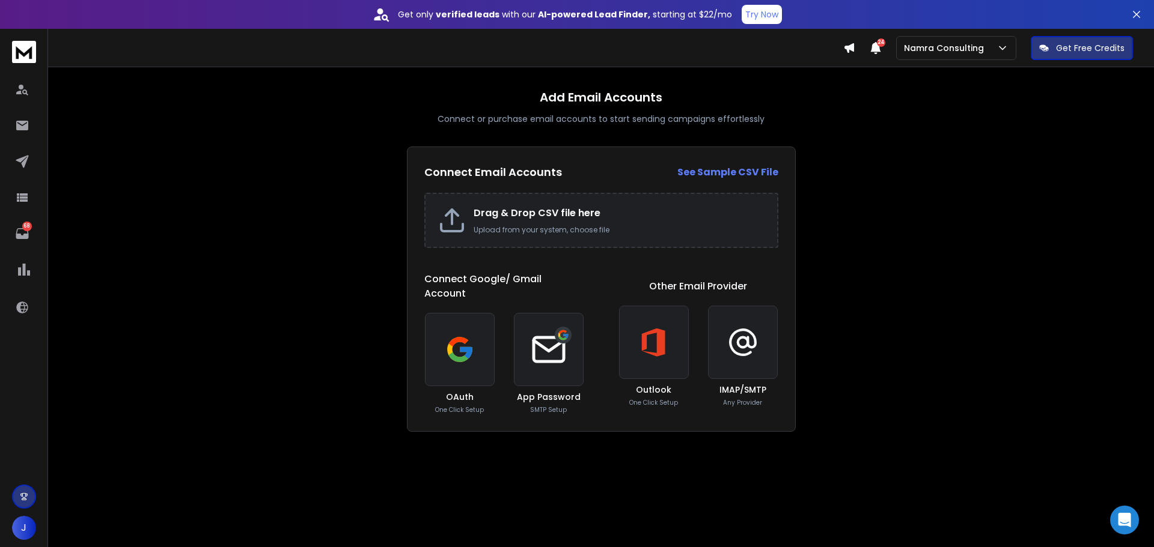
click at [1074, 80] on div "Add Email Accounts Connect or purchase email accounts to start sending campaign…" at bounding box center [577, 242] width 1154 height 427
click at [432, 340] on div at bounding box center [460, 349] width 70 height 73
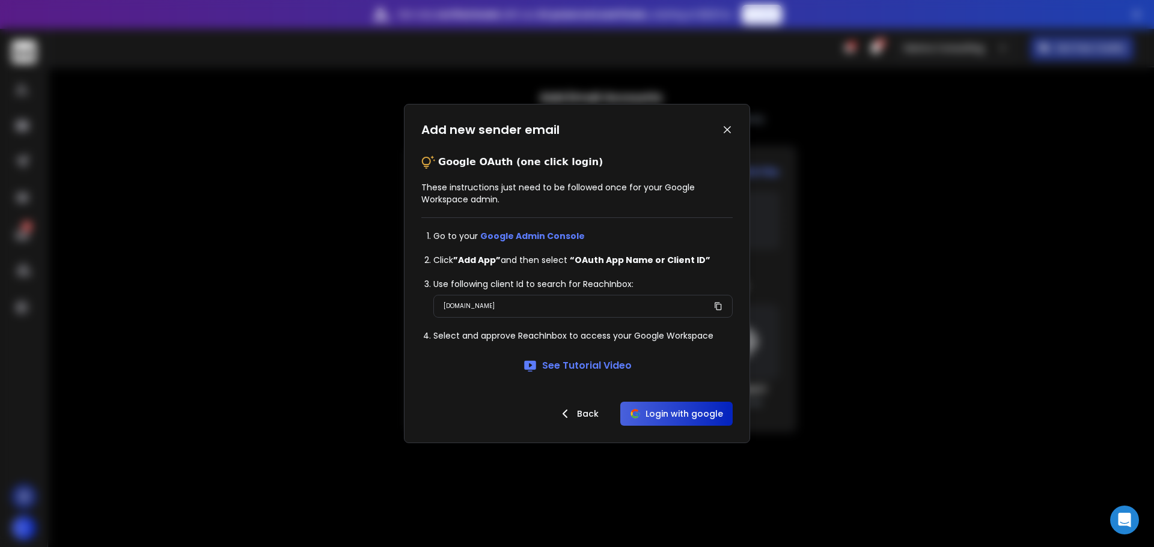
click at [699, 413] on button "Login with google" at bounding box center [676, 414] width 112 height 24
click at [726, 136] on div "Add new sender email" at bounding box center [576, 129] width 311 height 17
click at [726, 127] on icon at bounding box center [727, 129] width 11 height 11
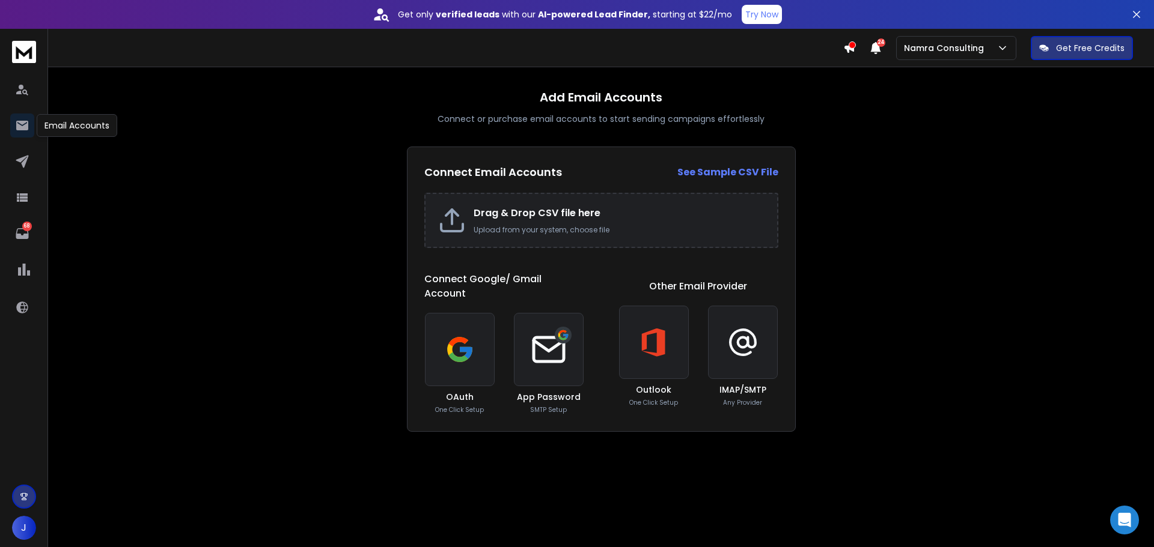
click at [10, 127] on link at bounding box center [22, 126] width 24 height 24
